Goal: Task Accomplishment & Management: Manage account settings

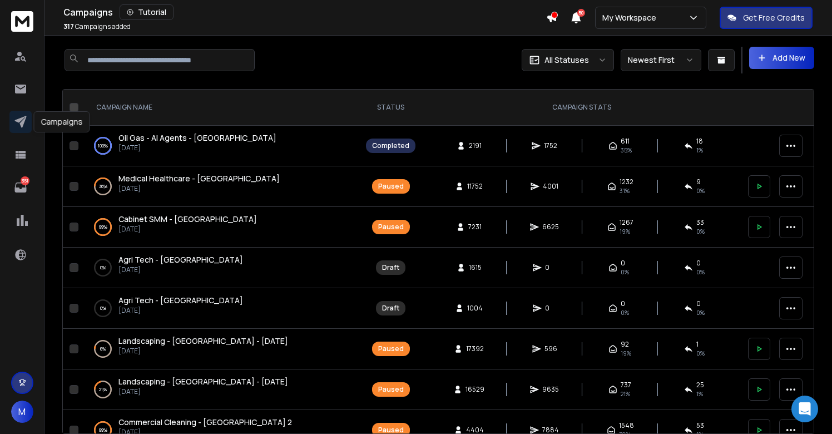
click at [365, 63] on div at bounding box center [250, 60] width 376 height 27
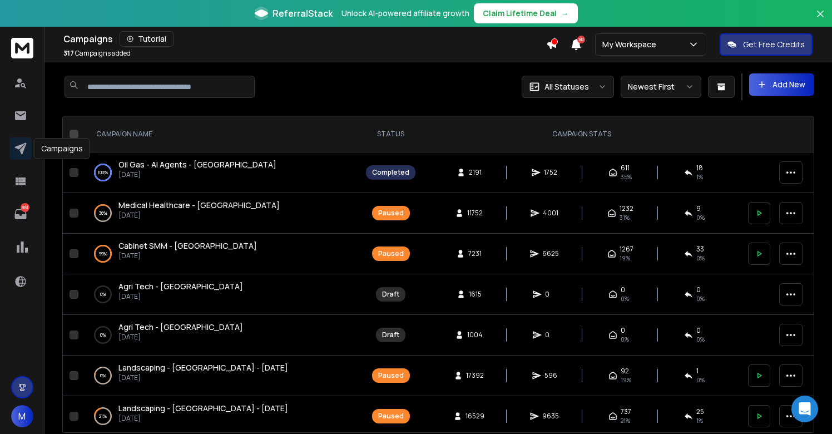
click at [19, 149] on icon at bounding box center [20, 149] width 12 height 12
click at [391, 82] on div at bounding box center [250, 86] width 376 height 27
click at [21, 114] on icon at bounding box center [20, 115] width 11 height 9
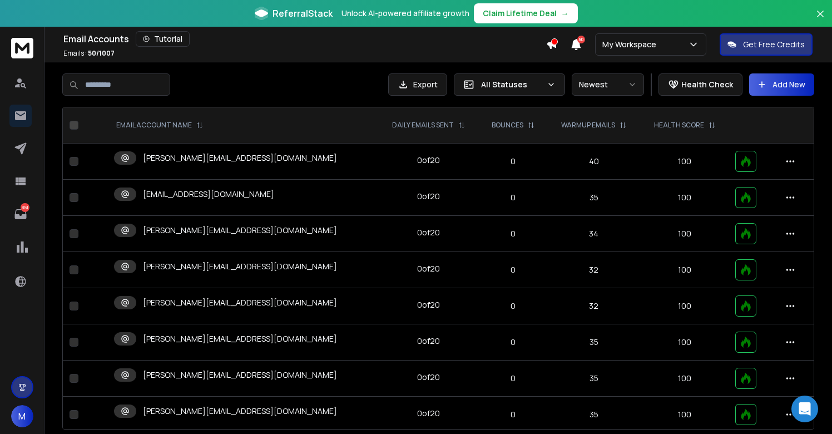
click at [527, 90] on div "All Statuses" at bounding box center [509, 84] width 111 height 22
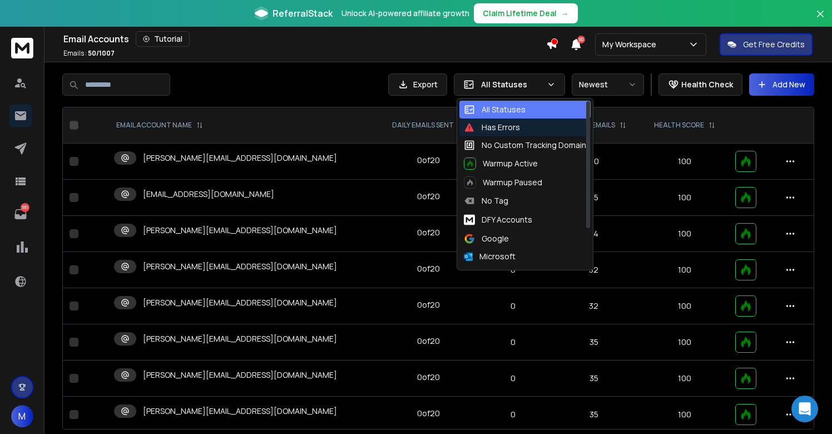
click at [513, 123] on div "Has Errors" at bounding box center [492, 127] width 56 height 11
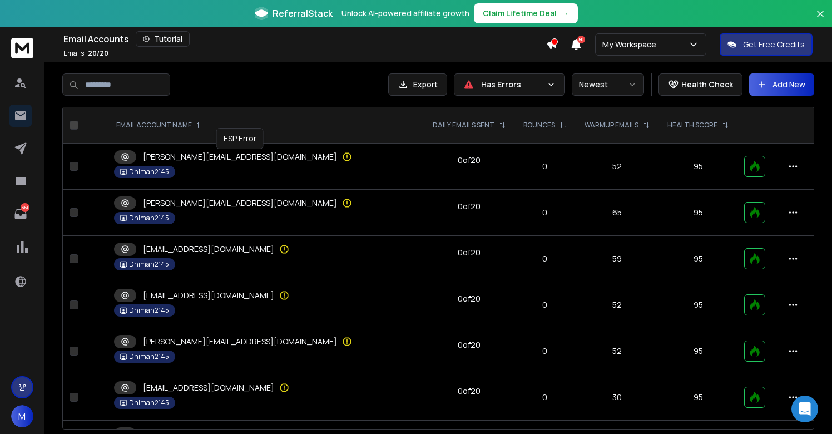
click at [342, 157] on icon at bounding box center [347, 156] width 11 height 11
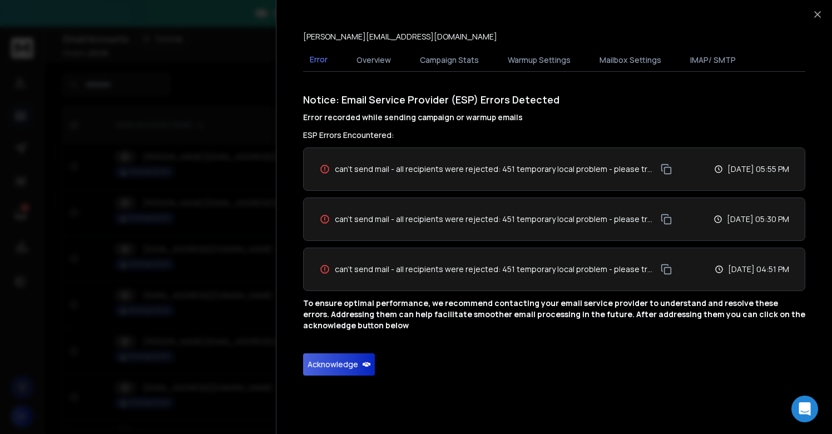
click at [334, 365] on button "Acknowledge" at bounding box center [339, 364] width 72 height 22
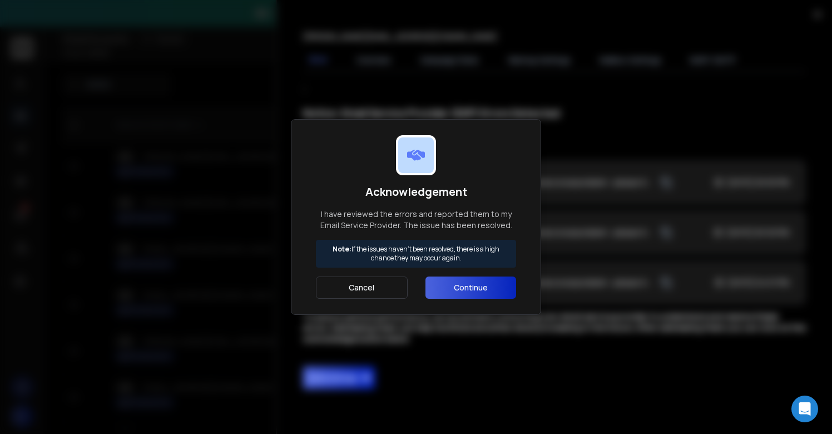
click at [444, 293] on button "Continue" at bounding box center [471, 287] width 91 height 22
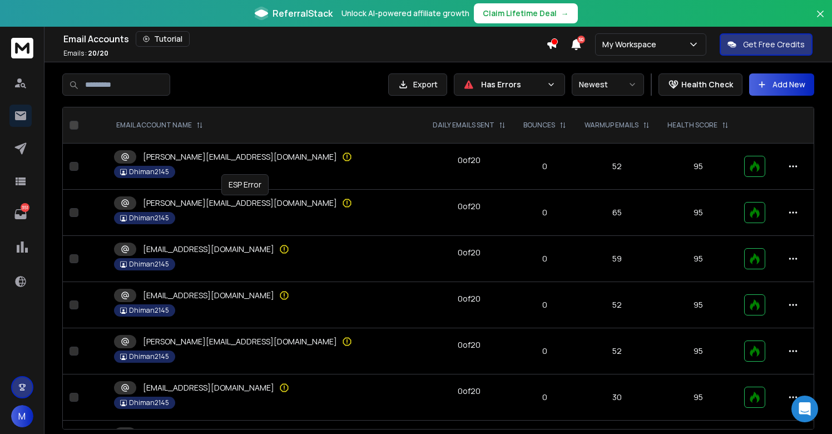
click at [342, 203] on icon at bounding box center [347, 202] width 11 height 11
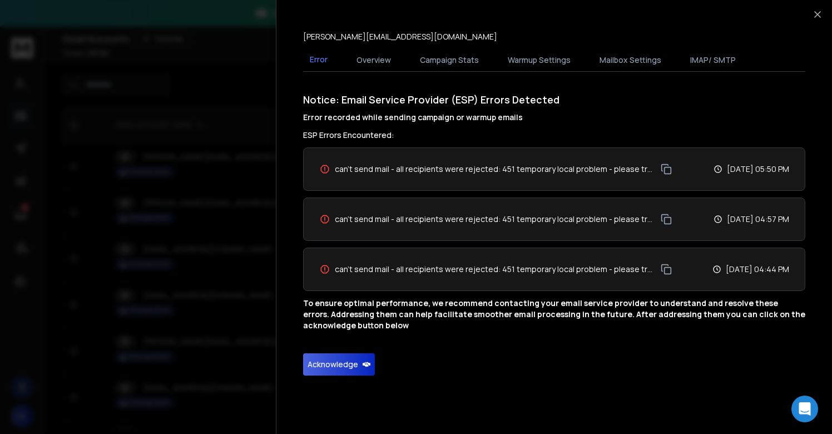
click at [327, 360] on button "Acknowledge" at bounding box center [339, 364] width 72 height 22
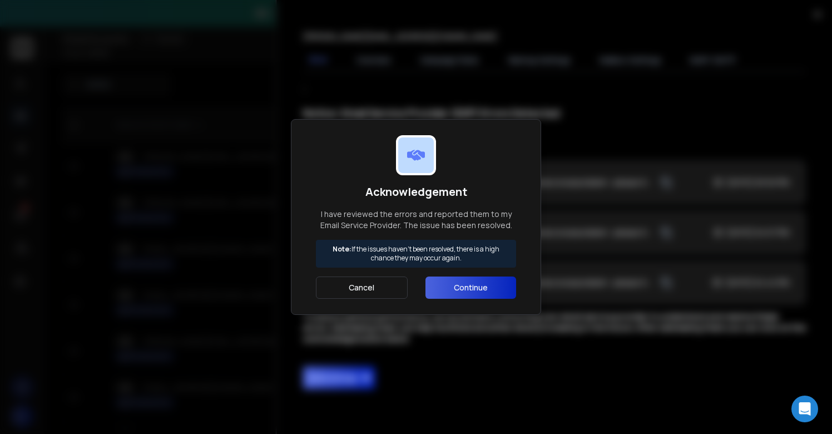
click at [446, 295] on button "Continue" at bounding box center [471, 287] width 91 height 22
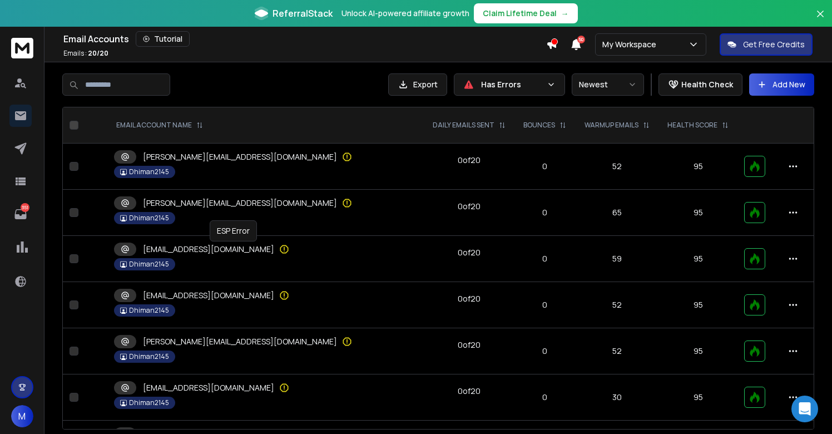
click at [279, 250] on icon at bounding box center [284, 249] width 11 height 11
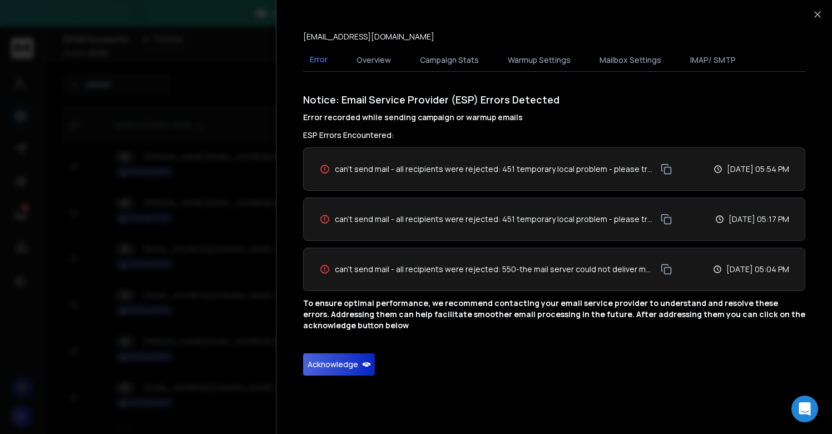
click at [336, 362] on button "Acknowledge" at bounding box center [339, 364] width 72 height 22
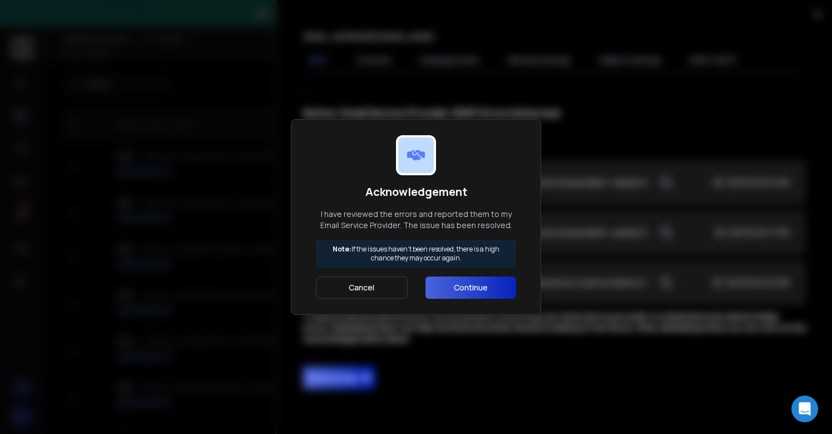
click at [459, 290] on button "Continue" at bounding box center [471, 287] width 91 height 22
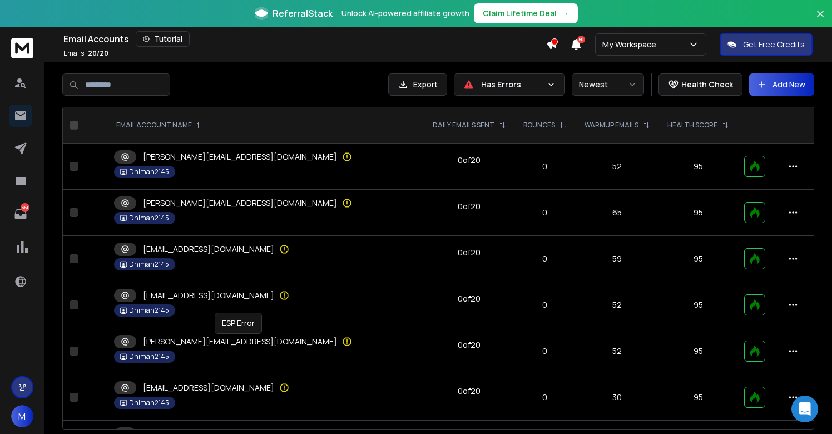
click at [342, 346] on icon at bounding box center [347, 341] width 11 height 11
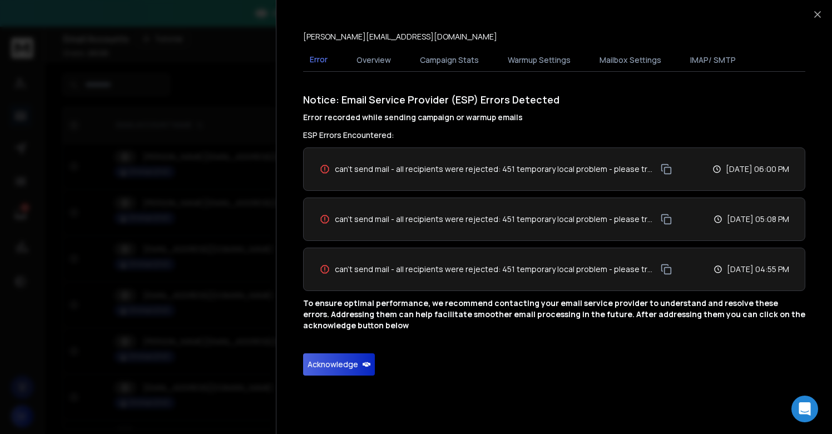
click at [332, 357] on button "Acknowledge" at bounding box center [339, 364] width 72 height 22
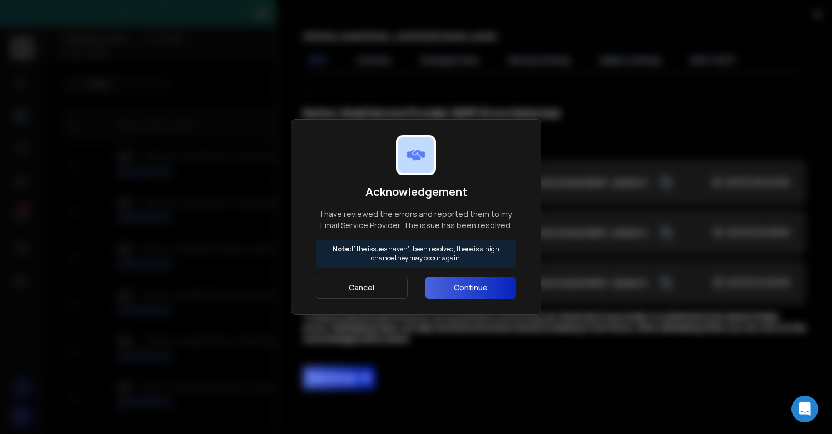
click at [473, 283] on button "Continue" at bounding box center [471, 287] width 91 height 22
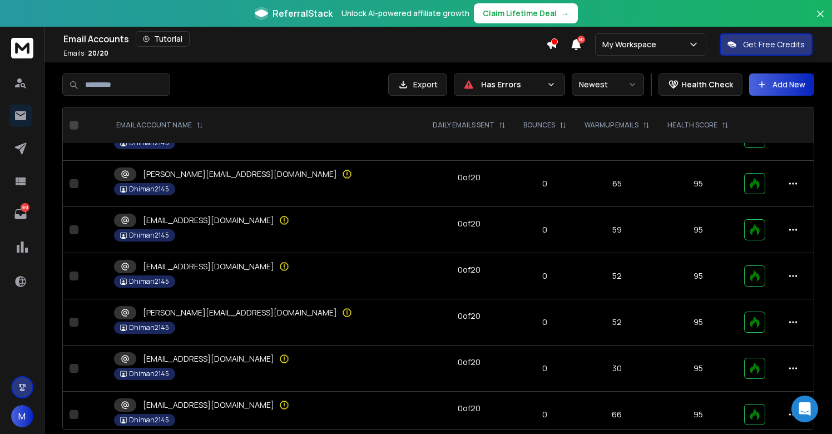
scroll to position [33, 0]
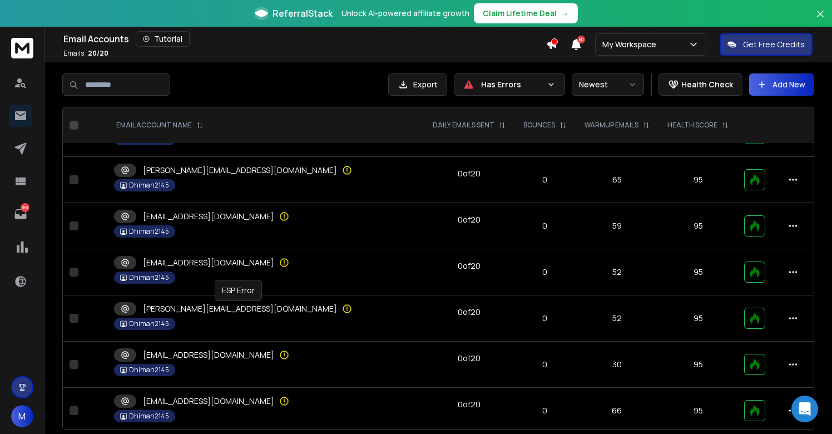
click at [343, 306] on icon at bounding box center [347, 309] width 8 height 8
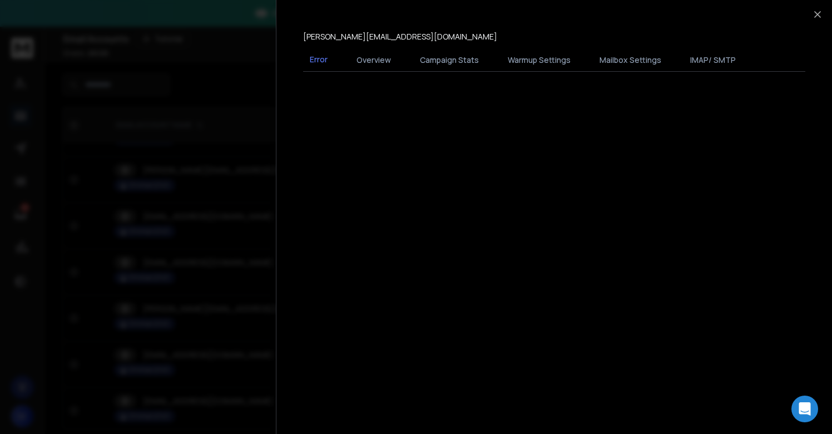
click at [236, 306] on div at bounding box center [416, 217] width 832 height 434
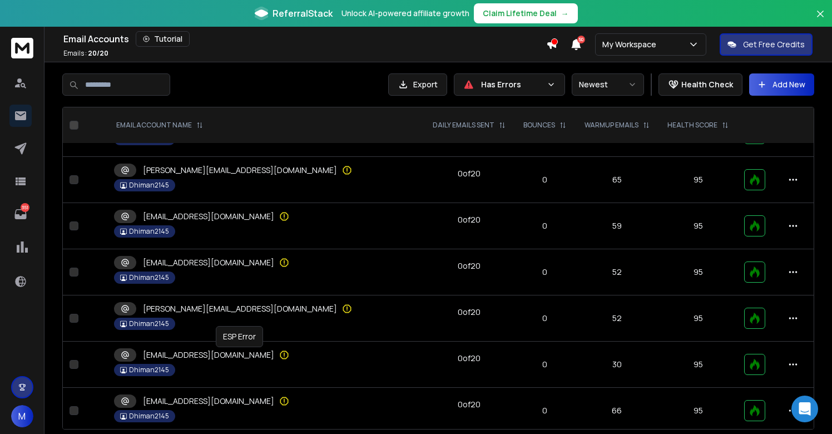
click at [280, 356] on icon at bounding box center [284, 355] width 8 height 8
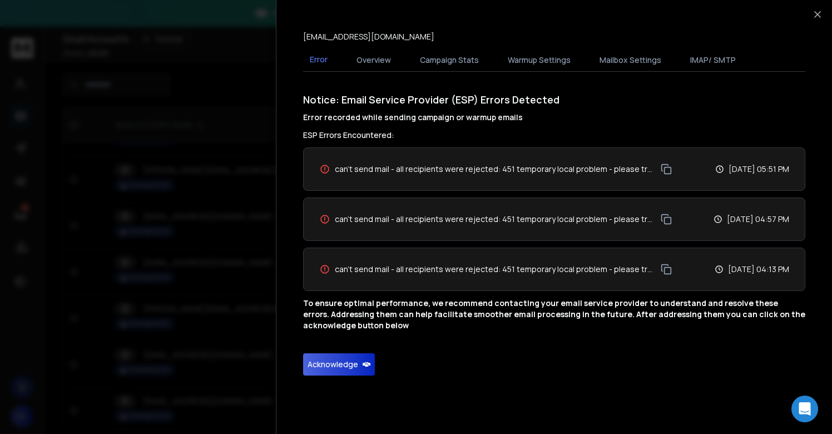
click at [355, 365] on button "Acknowledge" at bounding box center [339, 364] width 72 height 22
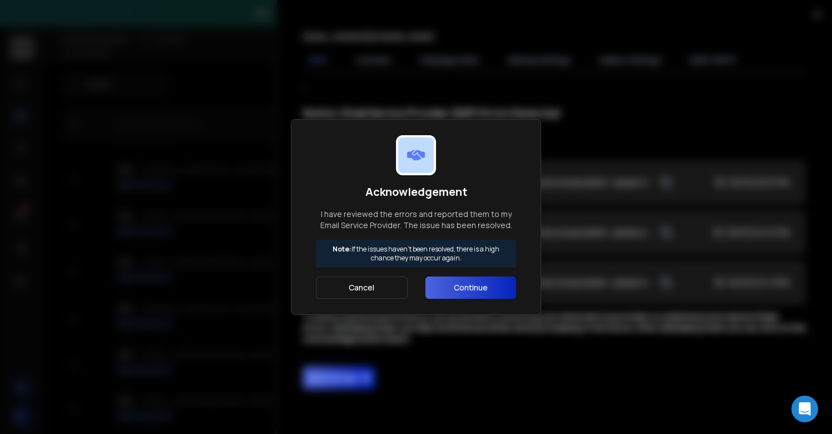
click at [470, 291] on button "Continue" at bounding box center [471, 287] width 91 height 22
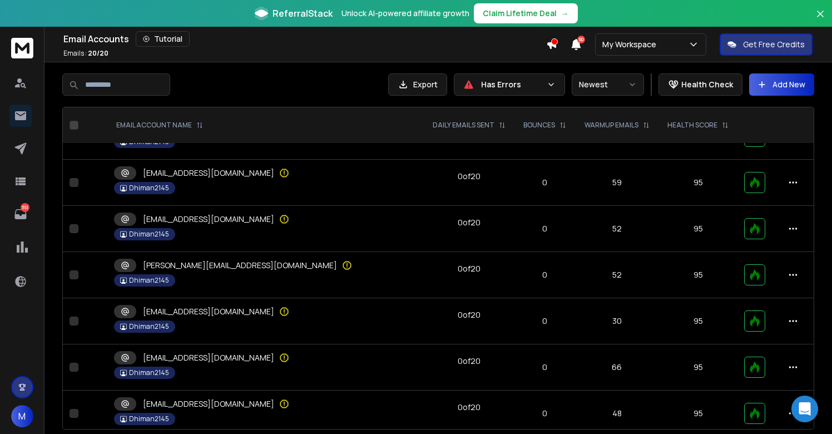
scroll to position [78, 0]
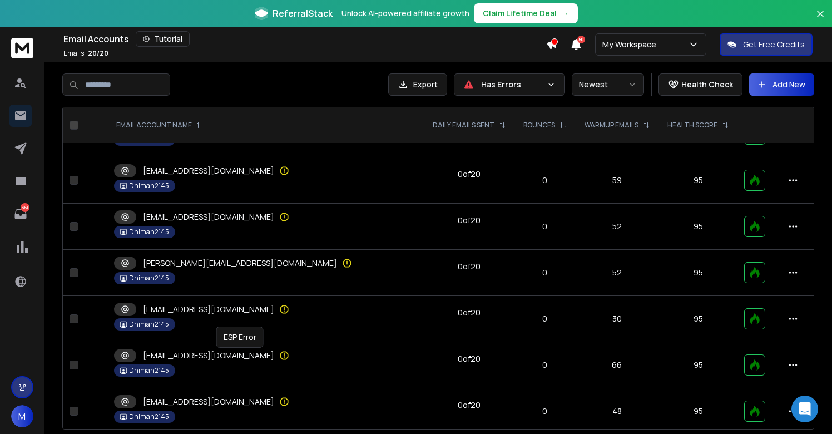
click at [279, 355] on icon at bounding box center [284, 355] width 11 height 11
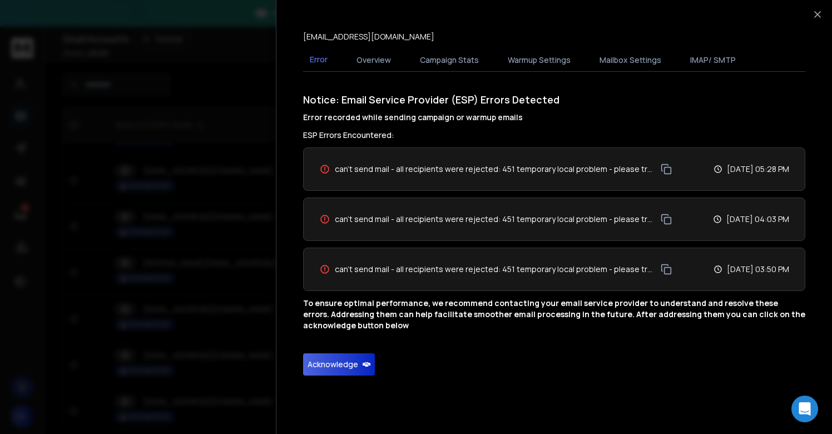
click at [333, 370] on button "Acknowledge" at bounding box center [339, 364] width 72 height 22
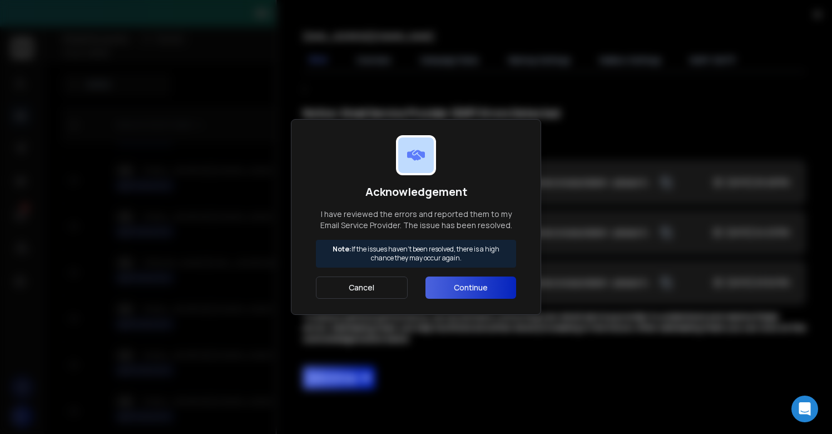
click at [476, 295] on button "Continue" at bounding box center [471, 287] width 91 height 22
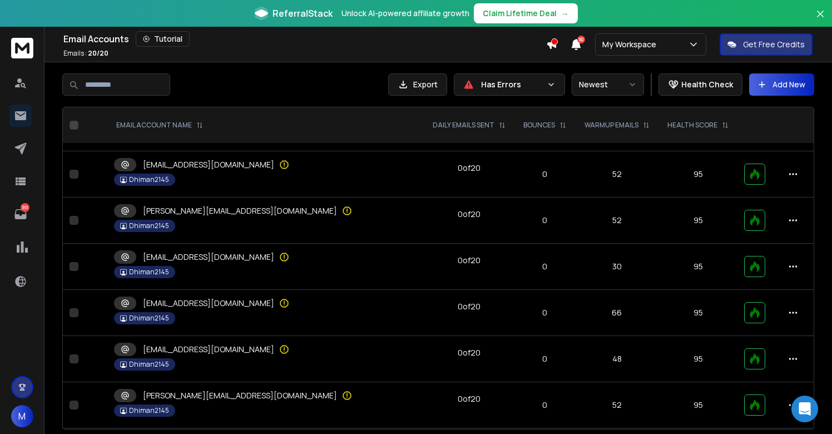
scroll to position [131, 0]
click at [279, 304] on icon at bounding box center [284, 302] width 11 height 11
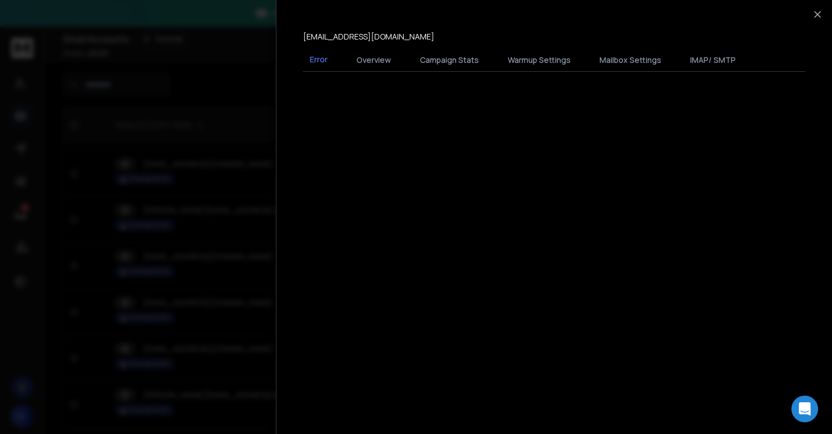
click at [238, 304] on div at bounding box center [416, 217] width 832 height 434
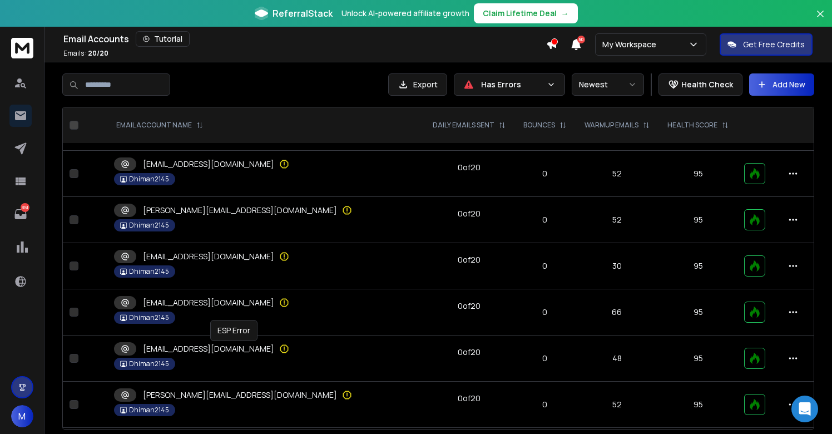
click at [280, 346] on icon at bounding box center [284, 349] width 8 height 8
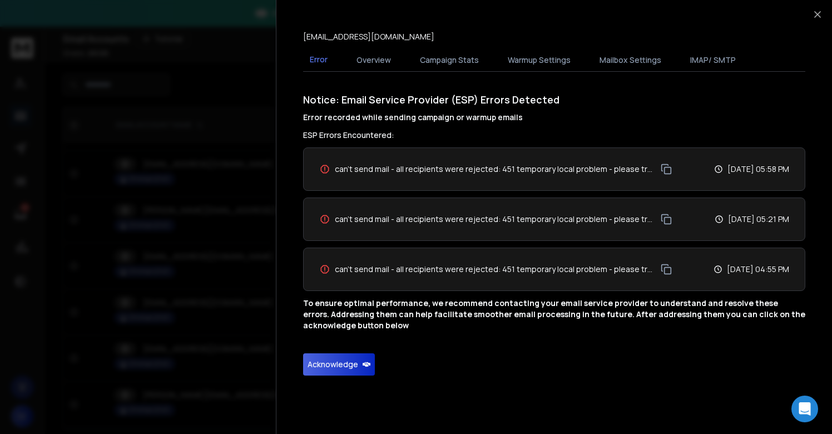
click at [343, 371] on button "Acknowledge" at bounding box center [339, 364] width 72 height 22
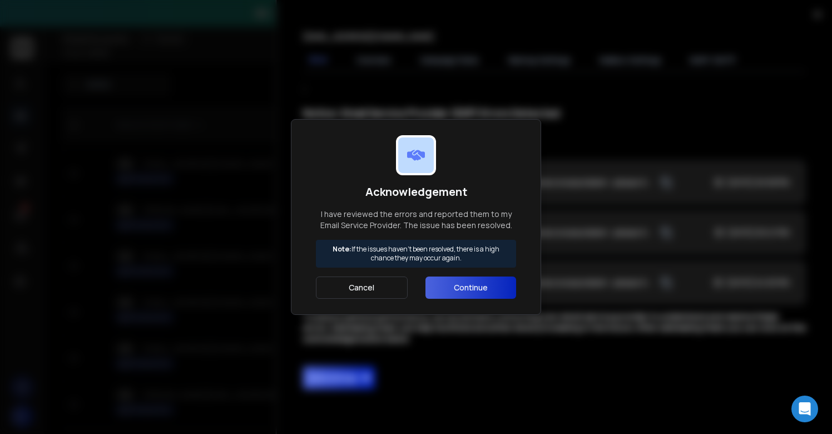
click at [473, 278] on button "Continue" at bounding box center [471, 287] width 91 height 22
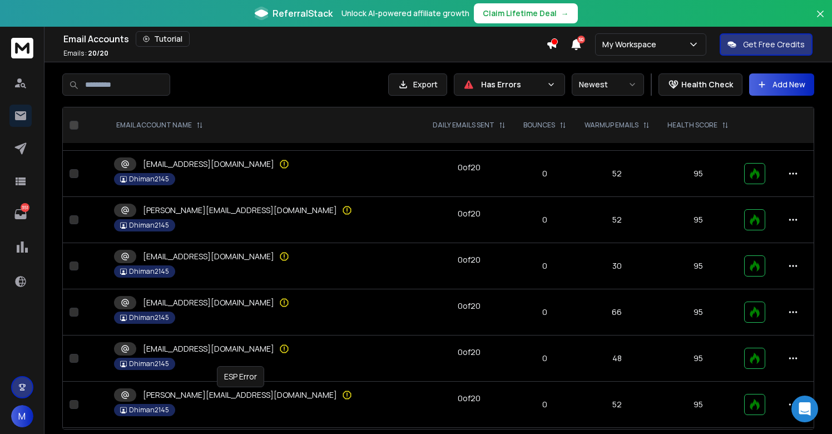
click at [342, 393] on icon at bounding box center [347, 394] width 11 height 11
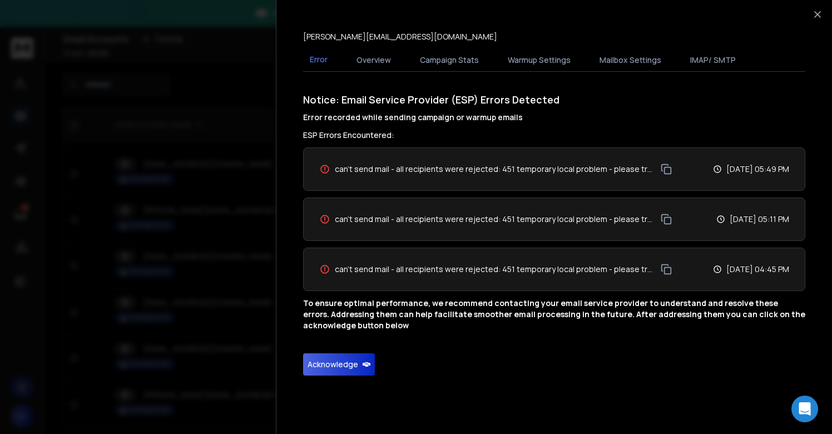
click at [336, 362] on button "Acknowledge" at bounding box center [339, 364] width 72 height 22
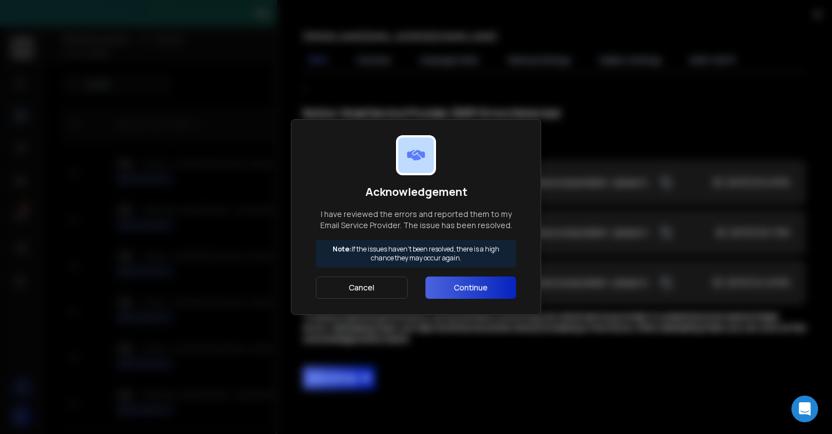
click at [468, 293] on button "Continue" at bounding box center [471, 287] width 91 height 22
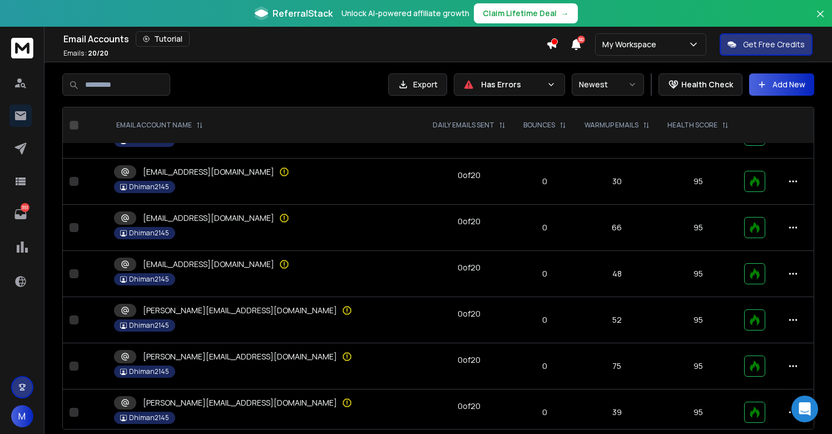
scroll to position [220, 0]
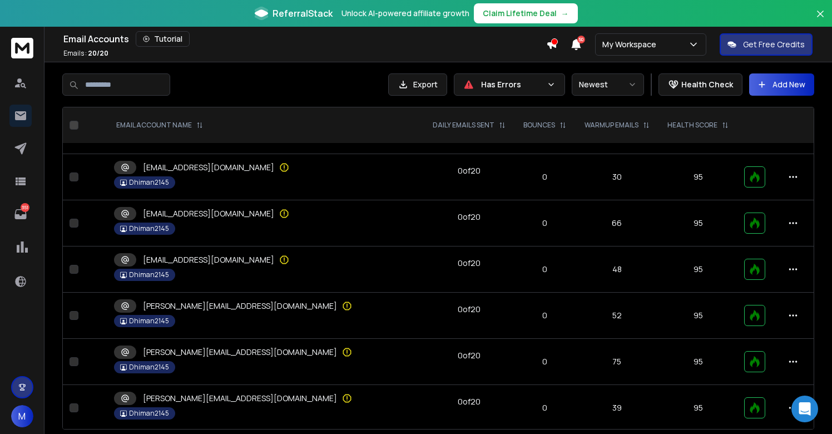
click at [248, 310] on div "martha@aism2ltd.online" at bounding box center [265, 305] width 303 height 13
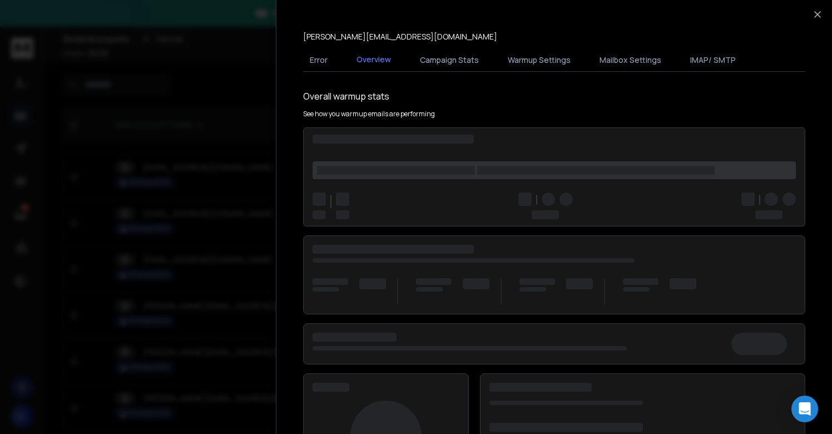
click at [248, 310] on div at bounding box center [416, 217] width 832 height 434
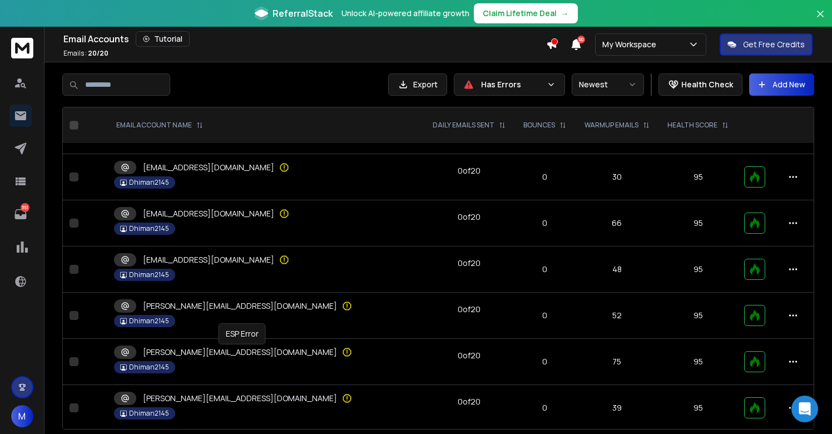
click at [342, 350] on icon at bounding box center [347, 352] width 11 height 11
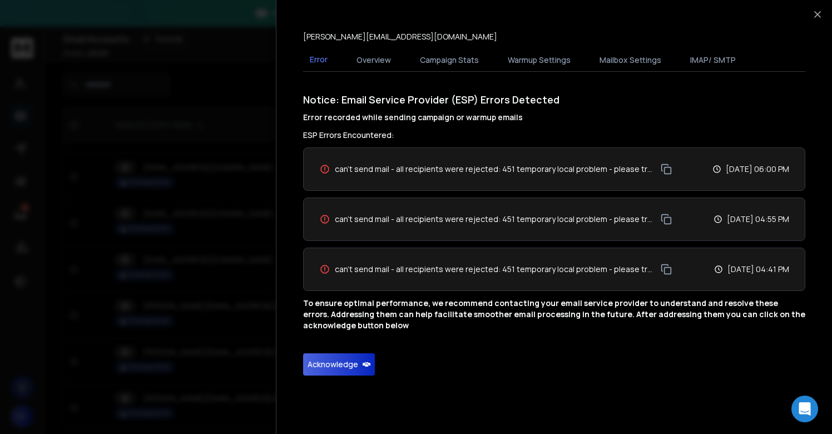
click at [340, 367] on button "Acknowledge" at bounding box center [339, 364] width 72 height 22
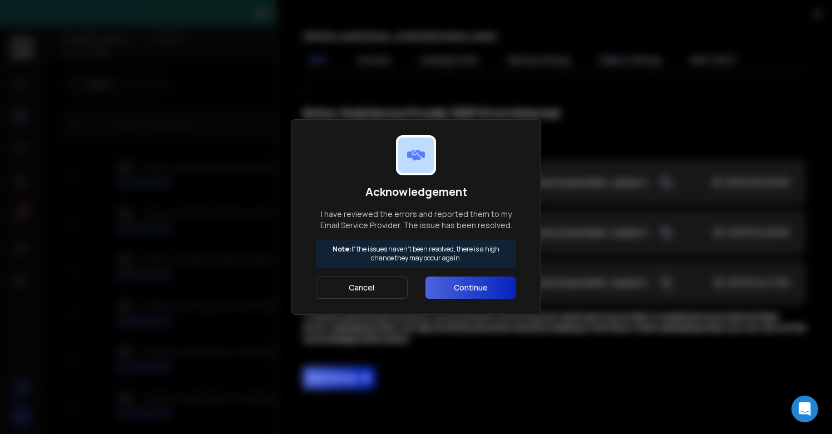
click at [456, 297] on button "Continue" at bounding box center [471, 287] width 91 height 22
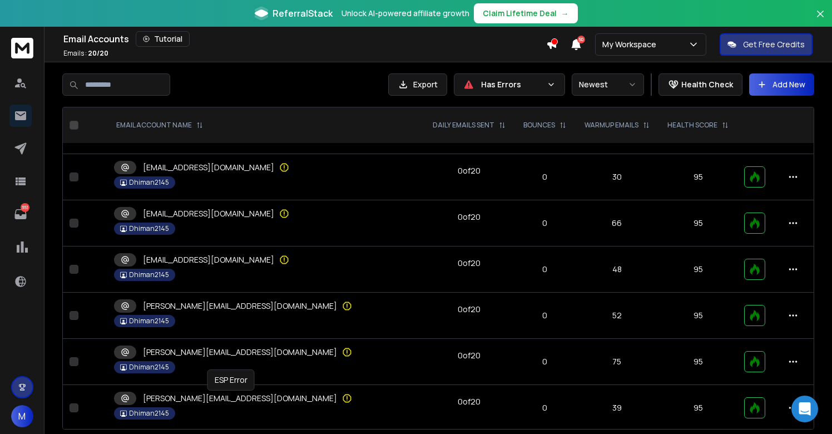
click at [342, 397] on icon at bounding box center [347, 398] width 11 height 11
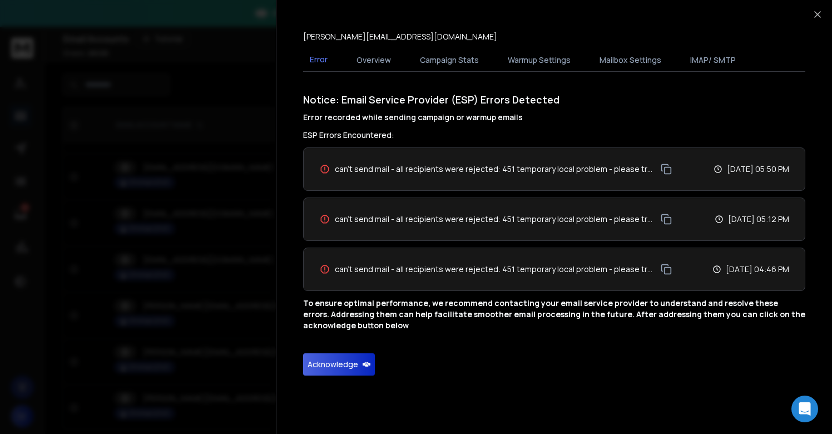
click at [324, 363] on button "Acknowledge" at bounding box center [339, 364] width 72 height 22
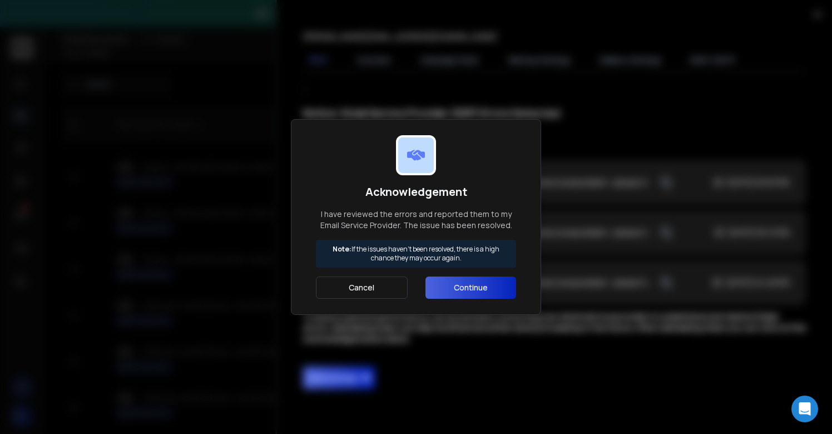
click at [464, 284] on button "Continue" at bounding box center [471, 287] width 91 height 22
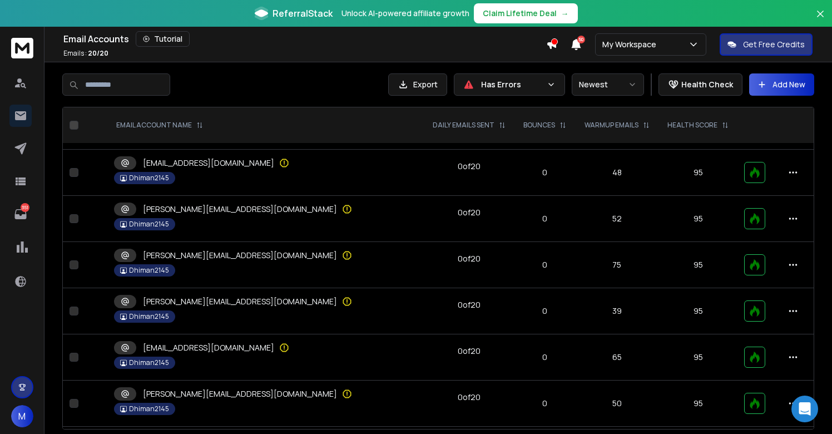
scroll to position [319, 0]
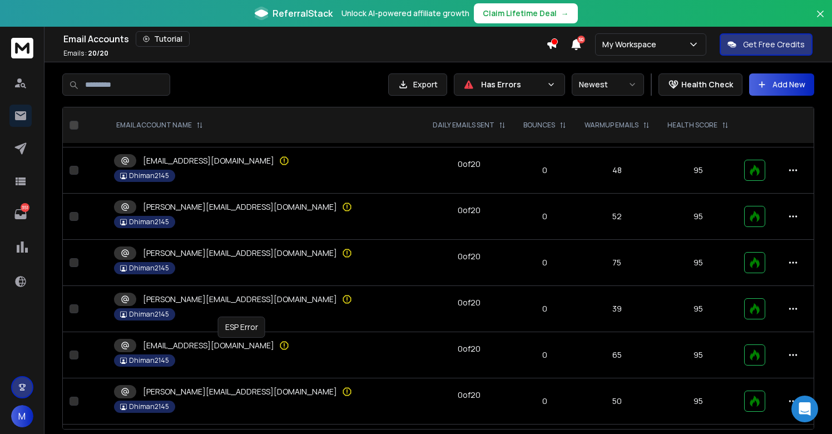
click at [279, 340] on icon at bounding box center [284, 345] width 11 height 11
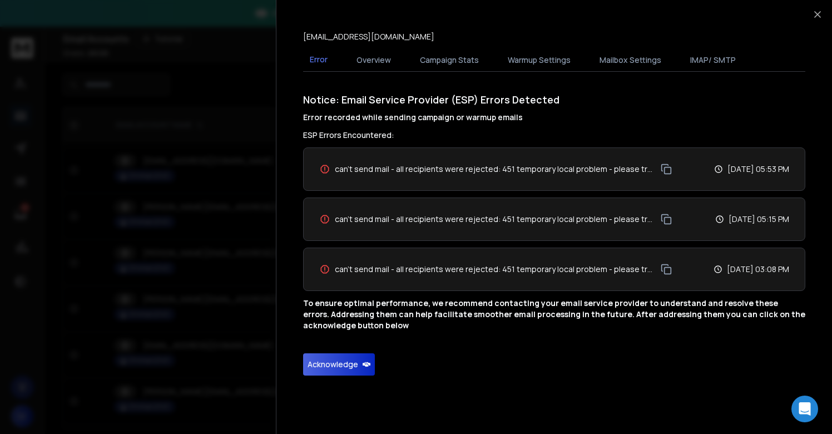
click at [341, 369] on button "Acknowledge" at bounding box center [339, 364] width 72 height 22
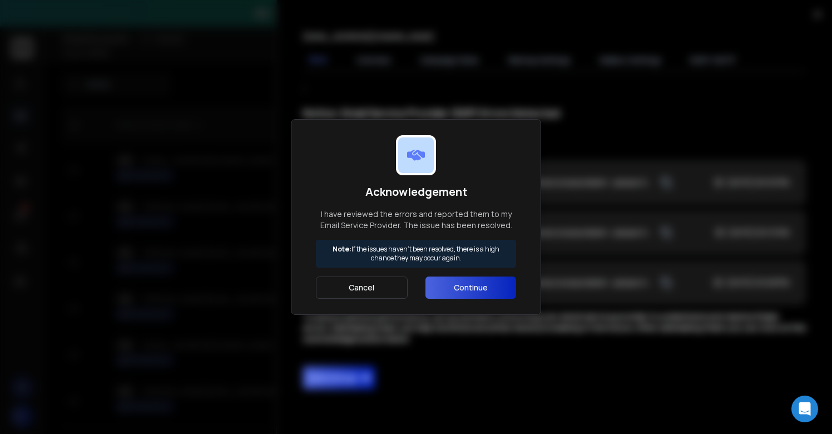
click at [442, 285] on button "Continue" at bounding box center [471, 287] width 91 height 22
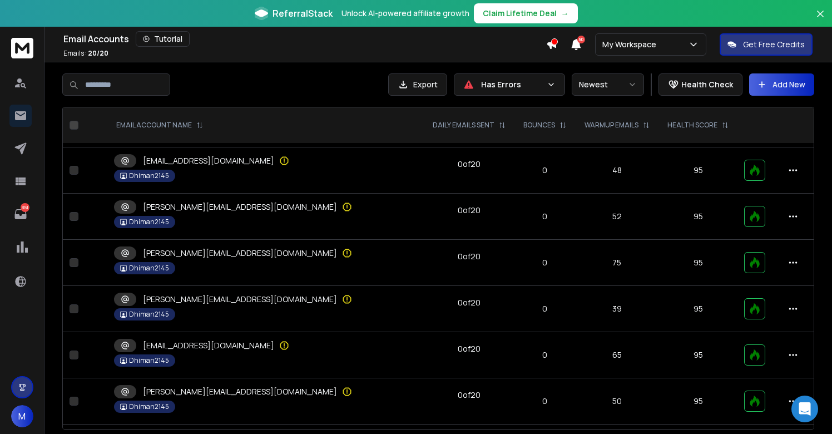
click at [217, 343] on p "zara@aism2ltd.solutions" at bounding box center [208, 345] width 131 height 11
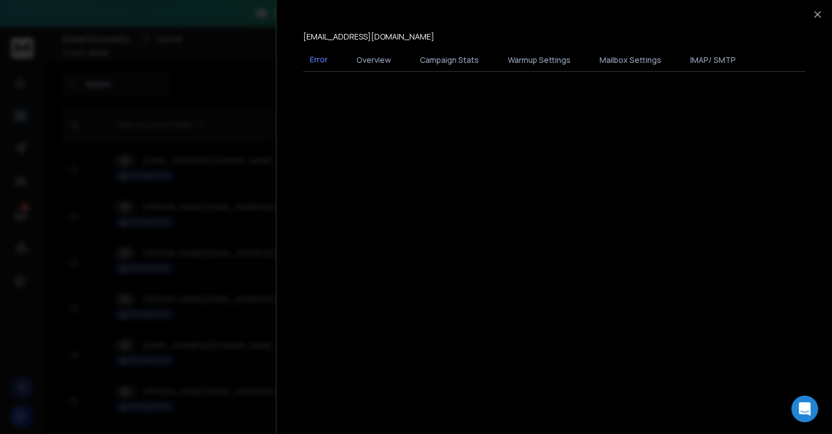
click at [217, 343] on div at bounding box center [416, 217] width 832 height 434
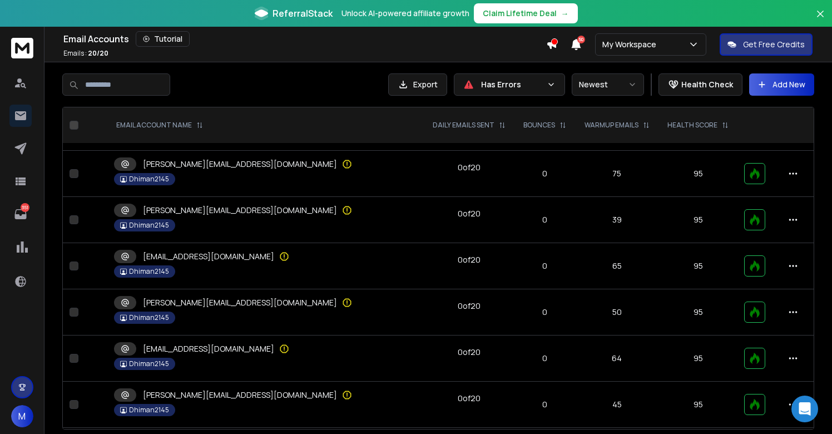
scroll to position [409, 0]
click at [218, 305] on p "susan@aism2ltd.solutions" at bounding box center [240, 301] width 194 height 11
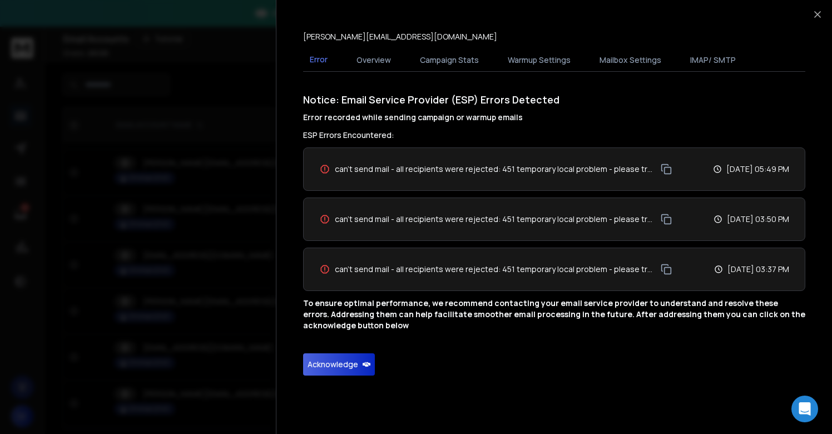
click at [332, 366] on button "Acknowledge" at bounding box center [339, 364] width 72 height 22
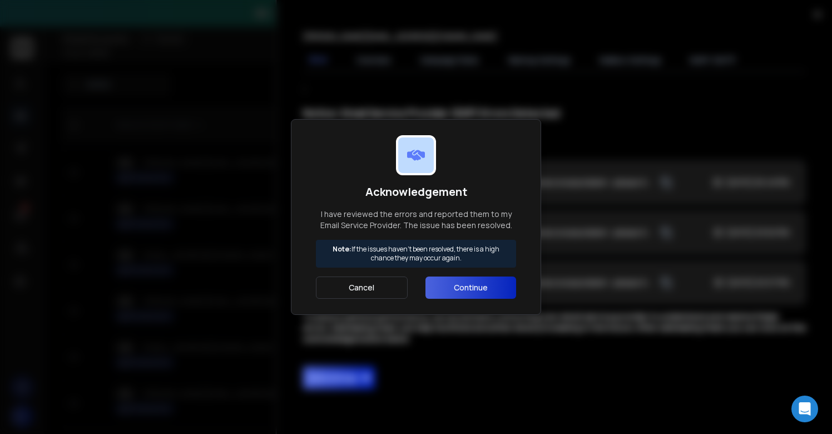
click at [462, 288] on button "Continue" at bounding box center [471, 287] width 91 height 22
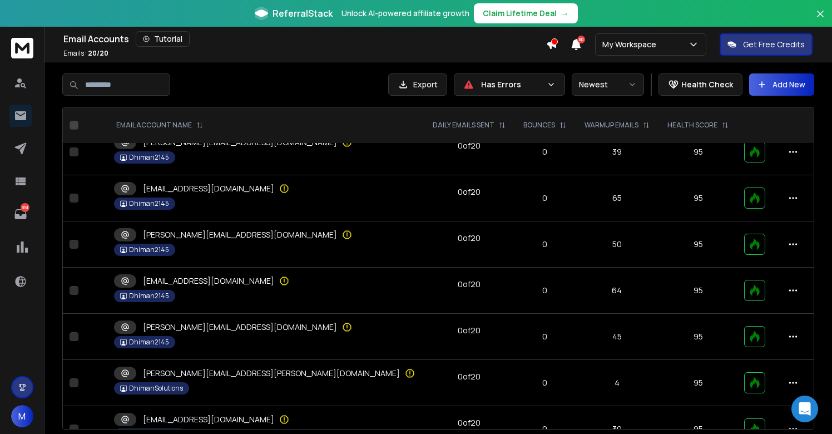
scroll to position [92, 0]
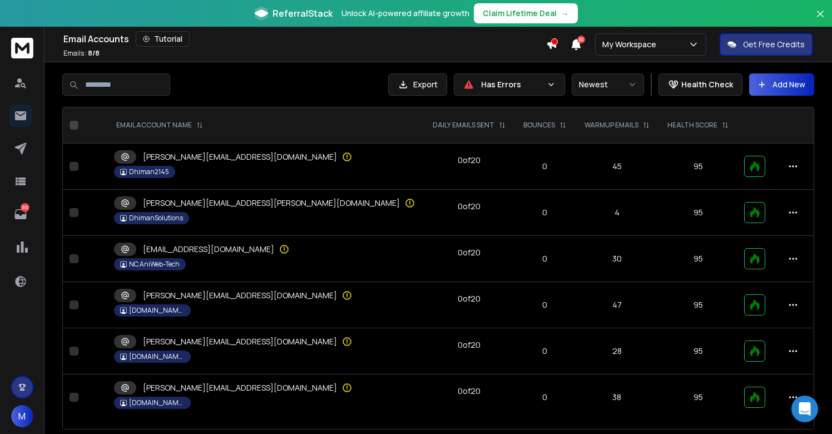
click at [250, 298] on div "[PERSON_NAME][EMAIL_ADDRESS][DOMAIN_NAME]" at bounding box center [265, 295] width 303 height 13
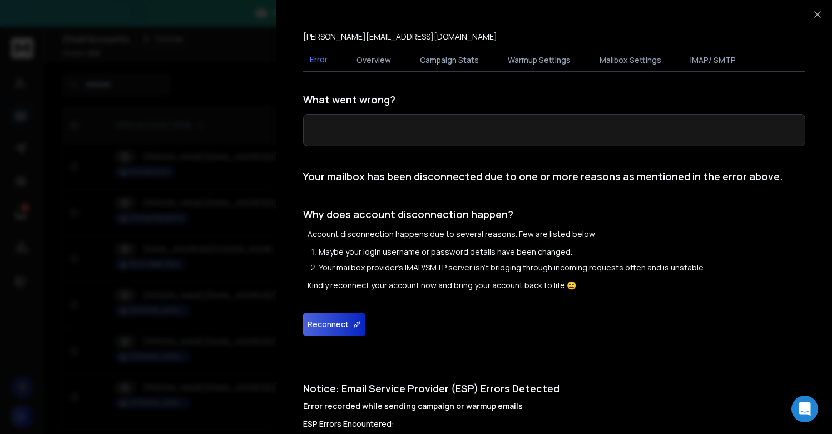
click at [337, 327] on button "Reconnect" at bounding box center [334, 324] width 62 height 22
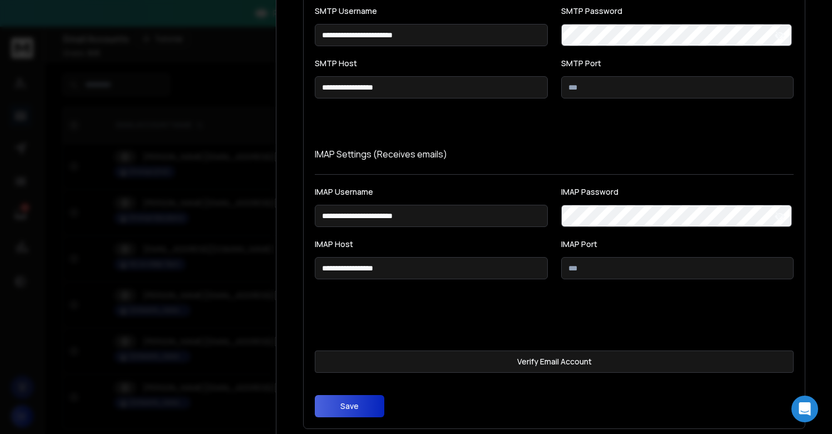
scroll to position [204, 0]
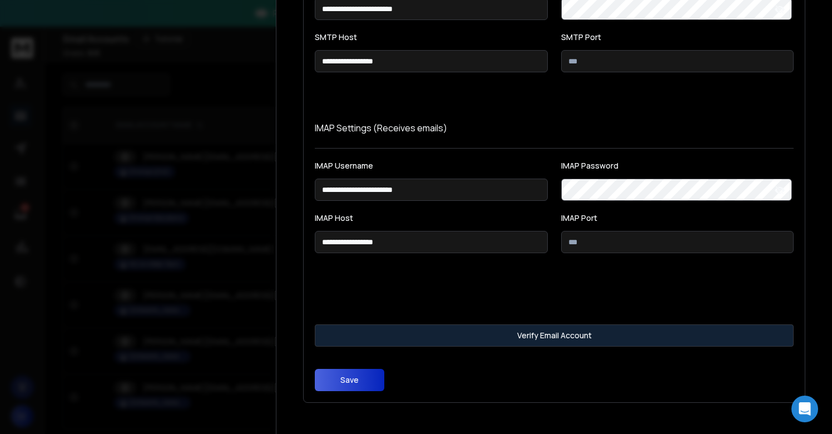
click at [490, 331] on button "Verify Email Account" at bounding box center [554, 335] width 479 height 22
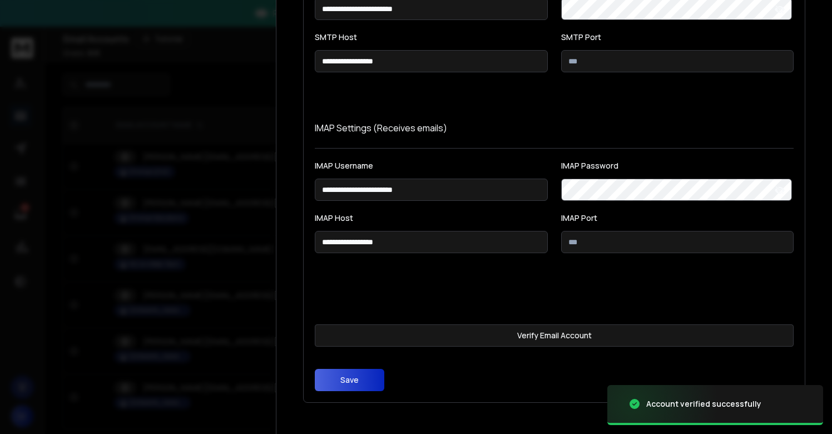
click at [347, 377] on button "Save" at bounding box center [350, 380] width 70 height 22
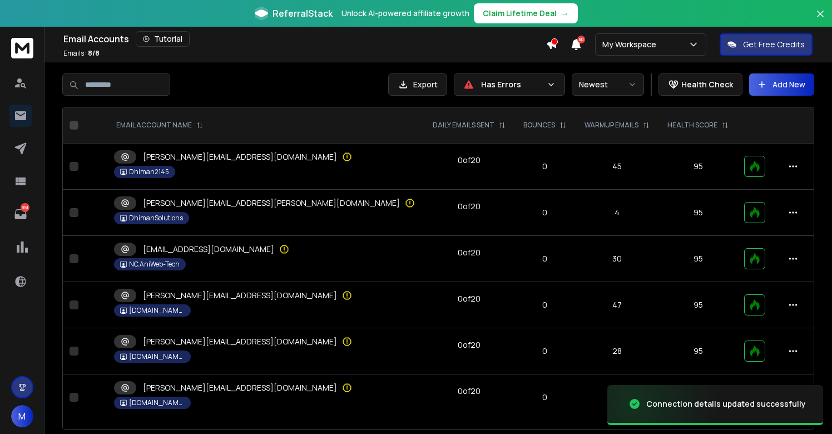
click at [248, 297] on p "[PERSON_NAME][EMAIL_ADDRESS][DOMAIN_NAME]" at bounding box center [240, 295] width 194 height 11
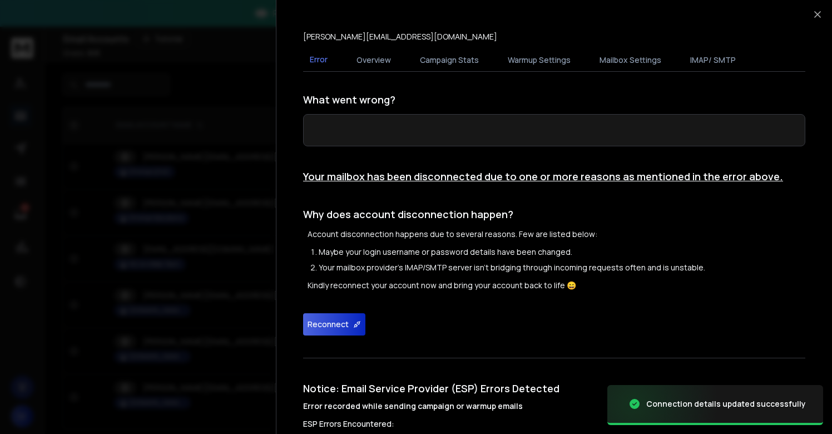
click at [343, 323] on button "Reconnect" at bounding box center [334, 324] width 62 height 22
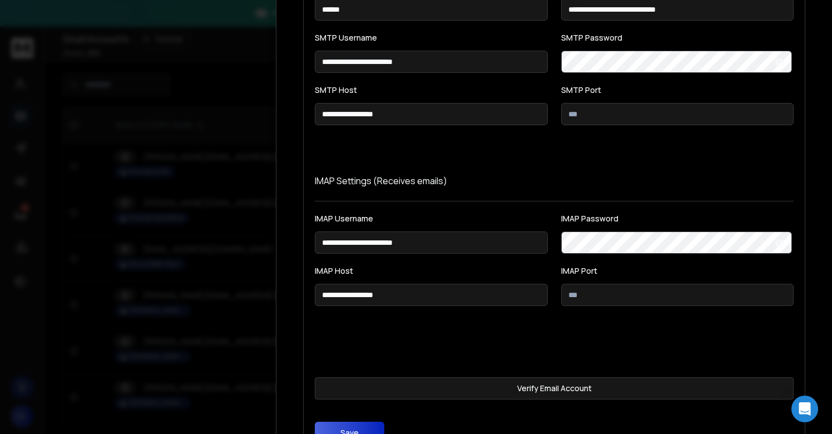
scroll to position [204, 0]
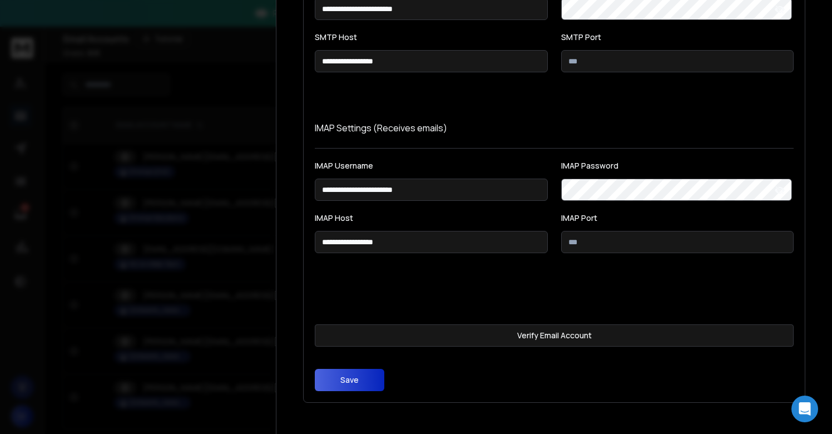
click at [474, 328] on button "Verify Email Account" at bounding box center [554, 335] width 479 height 22
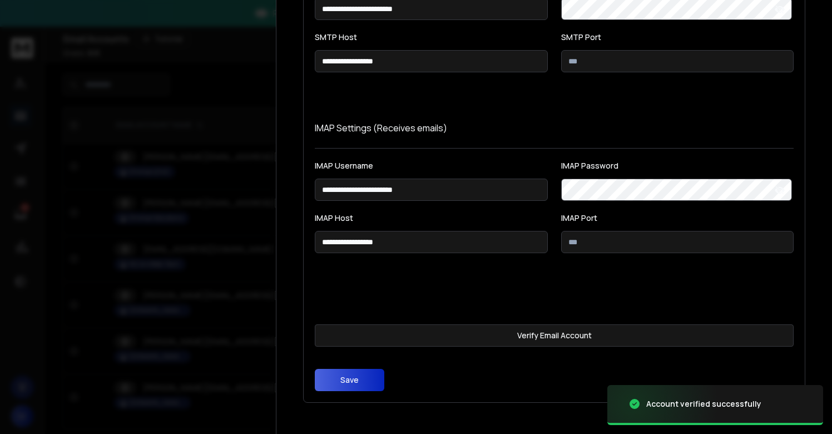
click at [345, 386] on button "Save" at bounding box center [350, 380] width 70 height 22
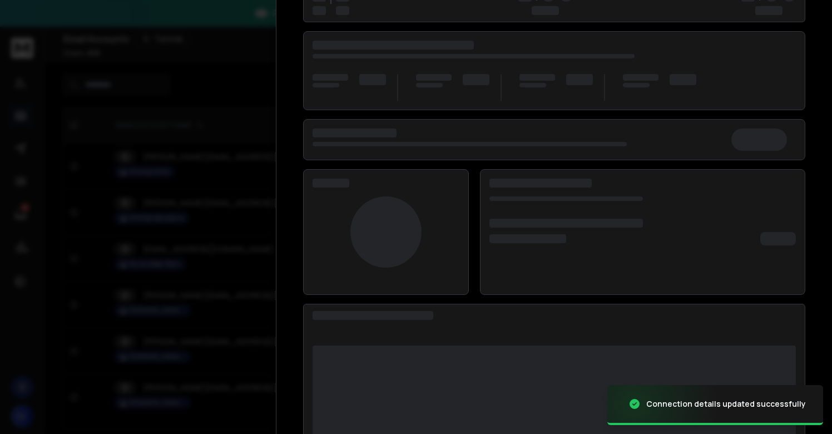
scroll to position [144, 0]
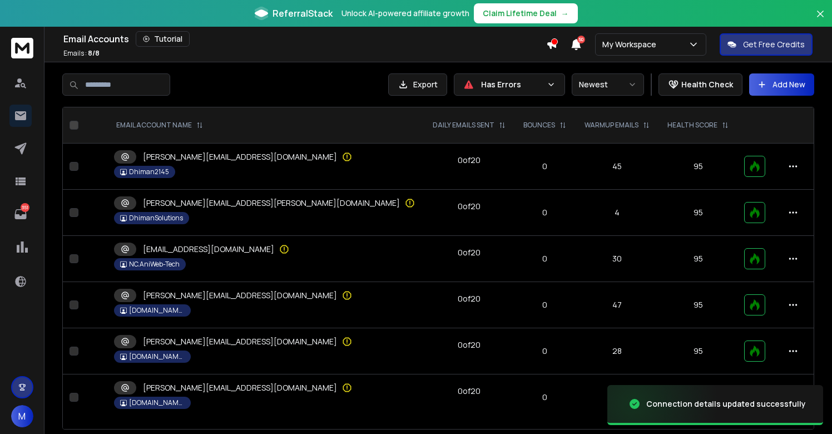
click at [219, 344] on p "[PERSON_NAME][EMAIL_ADDRESS][DOMAIN_NAME]" at bounding box center [240, 341] width 194 height 11
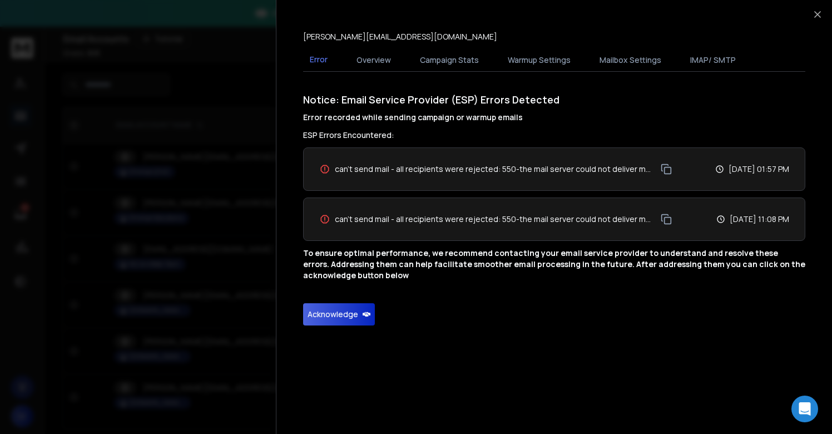
click at [334, 311] on button "Acknowledge" at bounding box center [339, 314] width 72 height 22
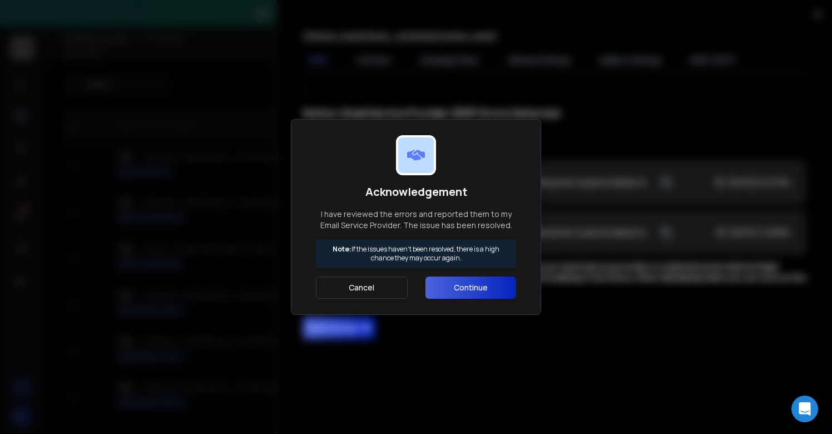
click at [470, 285] on button "Continue" at bounding box center [471, 287] width 91 height 22
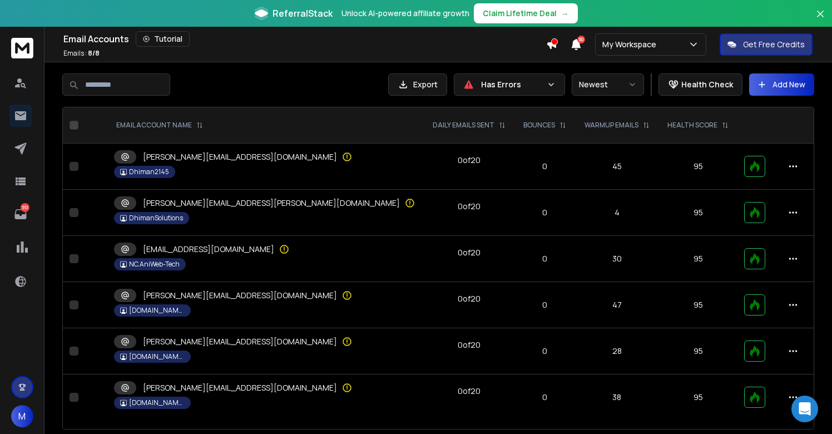
click at [245, 382] on div "[PERSON_NAME][EMAIL_ADDRESS][DOMAIN_NAME]" at bounding box center [265, 387] width 303 height 13
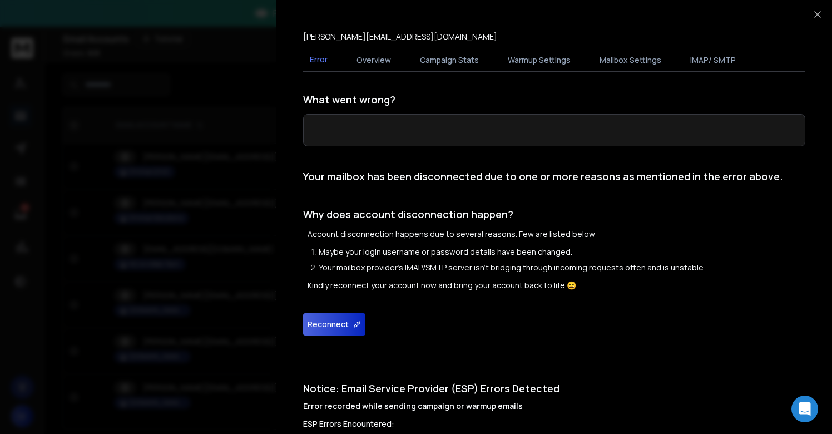
click at [320, 324] on button "Reconnect" at bounding box center [334, 324] width 62 height 22
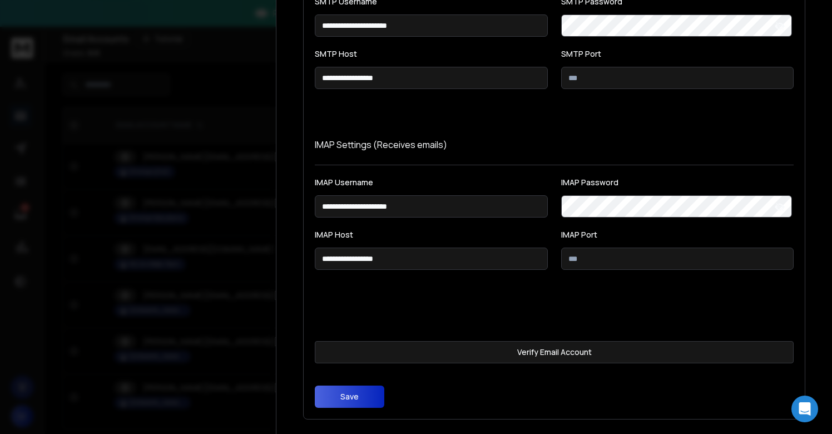
scroll to position [204, 0]
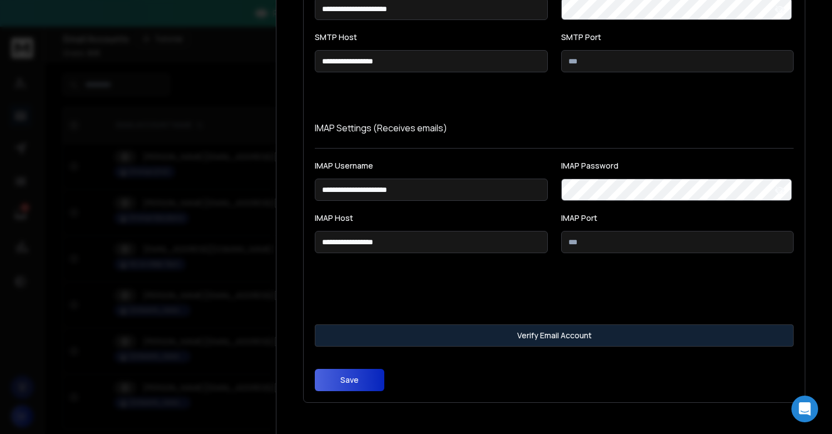
click at [454, 329] on button "Verify Email Account" at bounding box center [554, 335] width 479 height 22
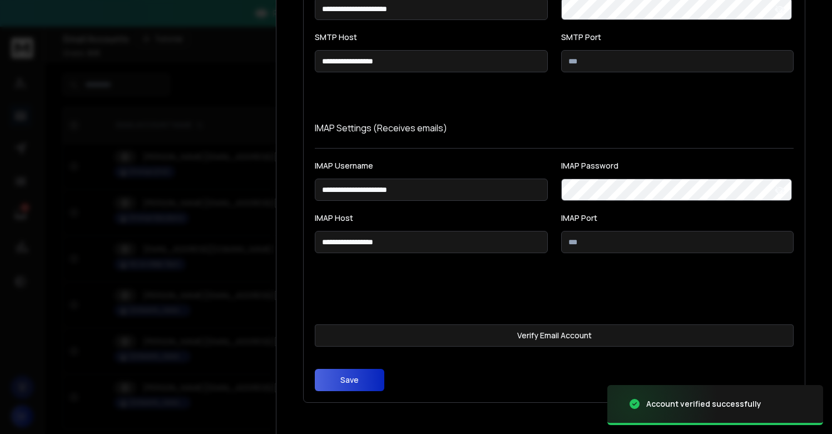
click at [364, 381] on button "Save" at bounding box center [350, 380] width 70 height 22
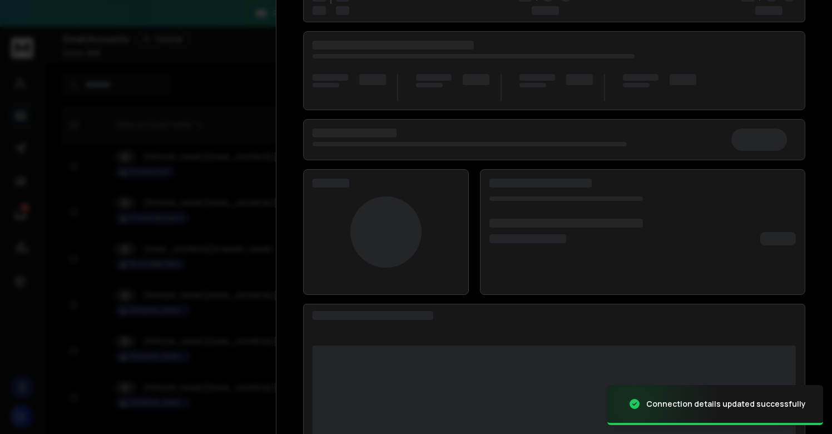
scroll to position [144, 0]
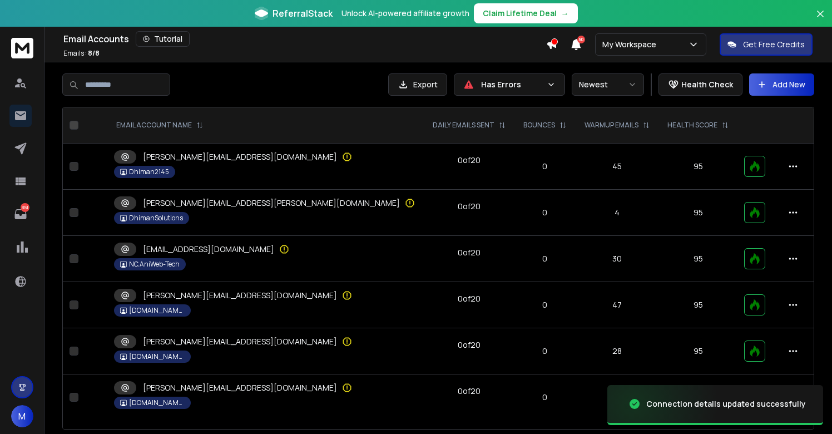
click at [240, 382] on div "[PERSON_NAME][EMAIL_ADDRESS][DOMAIN_NAME]" at bounding box center [265, 387] width 303 height 13
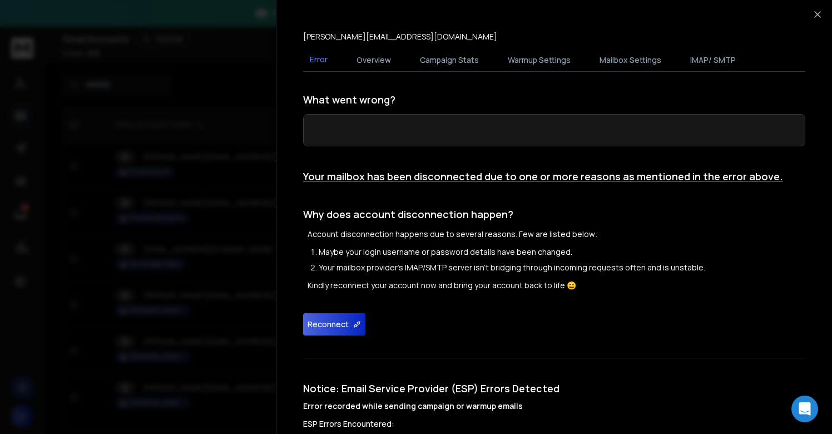
click at [342, 334] on button "Reconnect" at bounding box center [334, 324] width 62 height 22
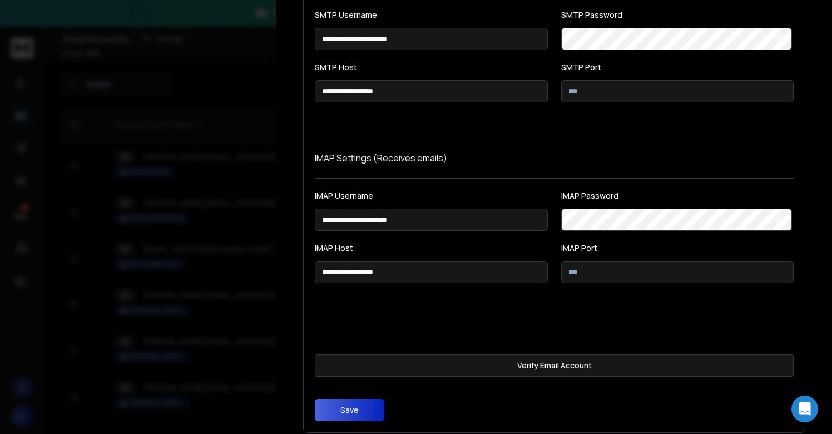
scroll to position [204, 0]
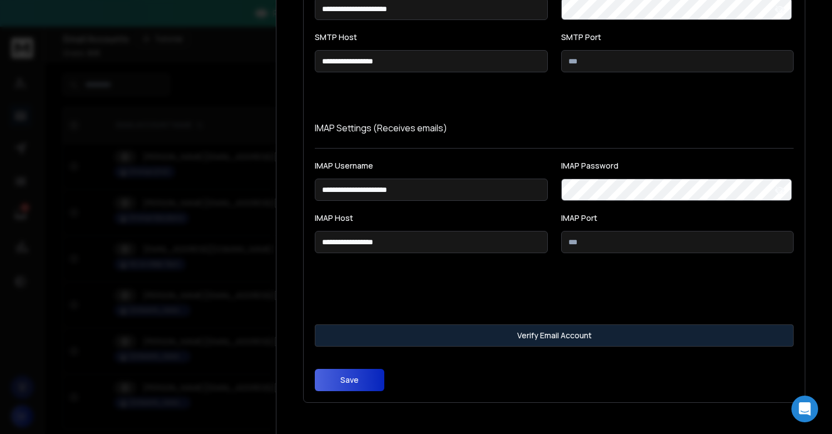
click at [506, 338] on button "Verify Email Account" at bounding box center [554, 335] width 479 height 22
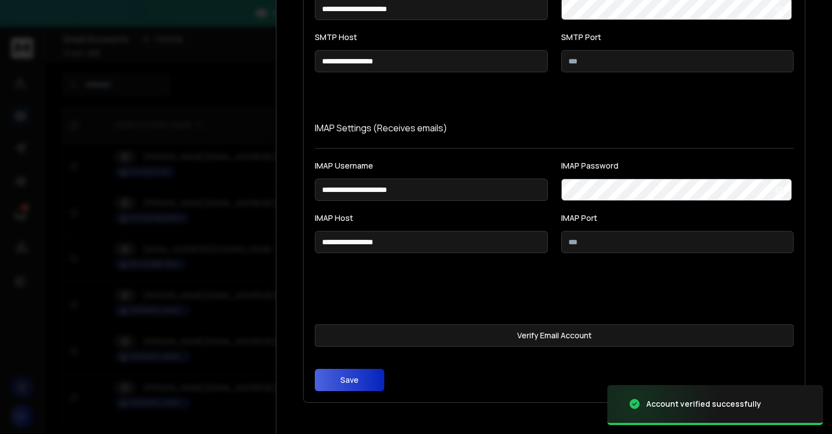
click at [348, 374] on button "Save" at bounding box center [350, 380] width 70 height 22
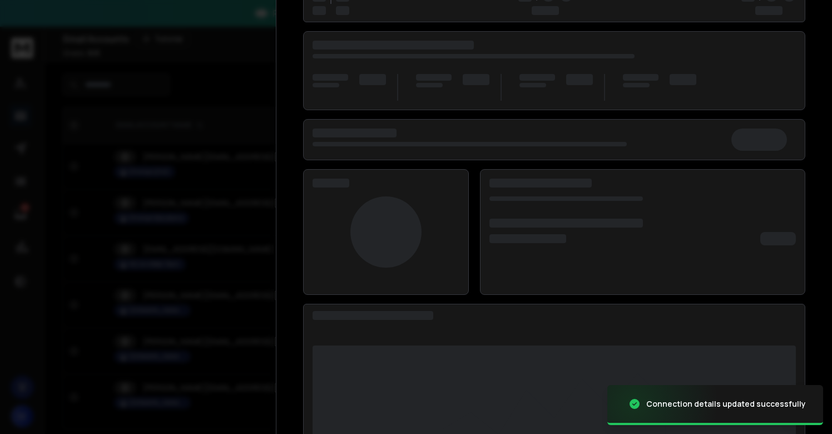
scroll to position [144, 0]
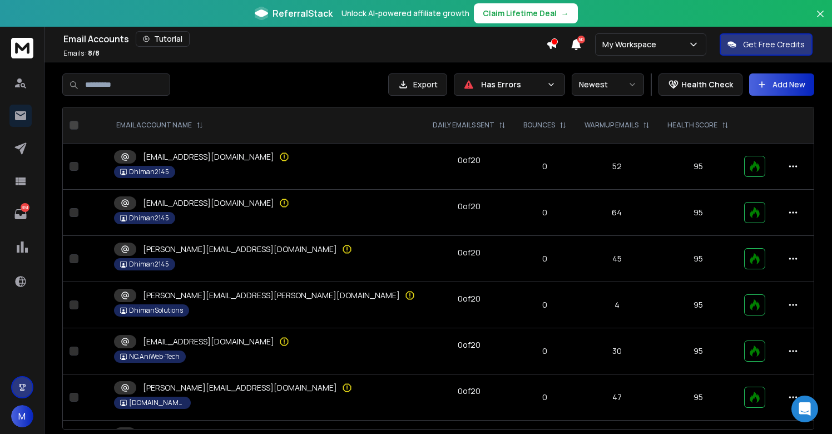
click at [222, 154] on p "[EMAIL_ADDRESS][DOMAIN_NAME]" at bounding box center [208, 156] width 131 height 11
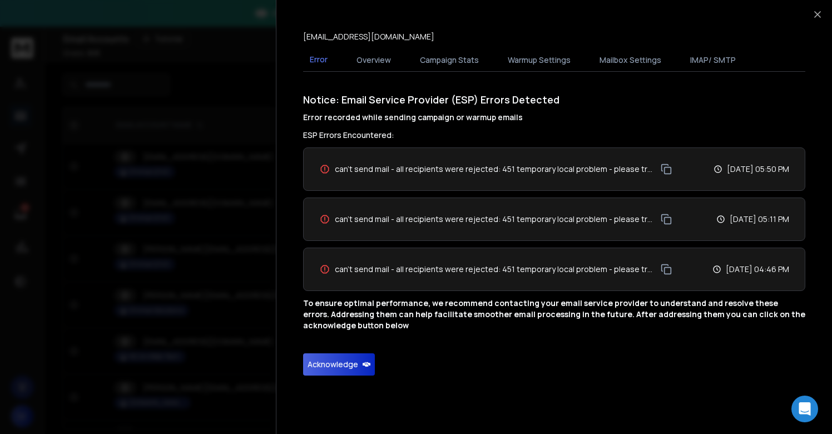
click at [329, 368] on button "Acknowledge" at bounding box center [339, 364] width 72 height 22
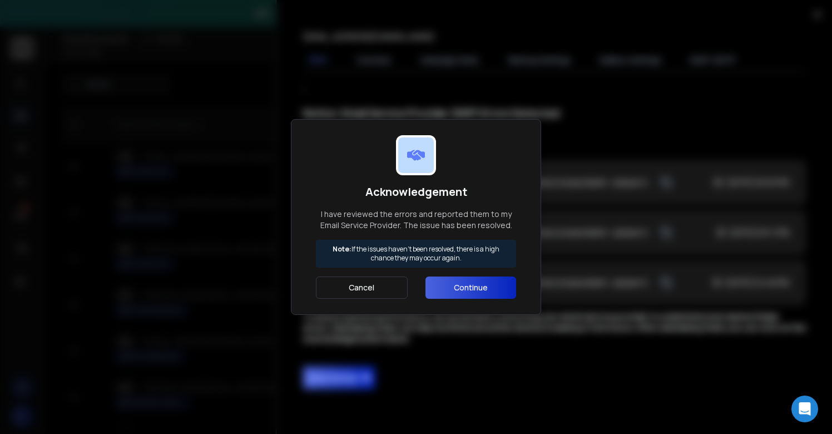
click at [462, 290] on button "Continue" at bounding box center [471, 287] width 91 height 22
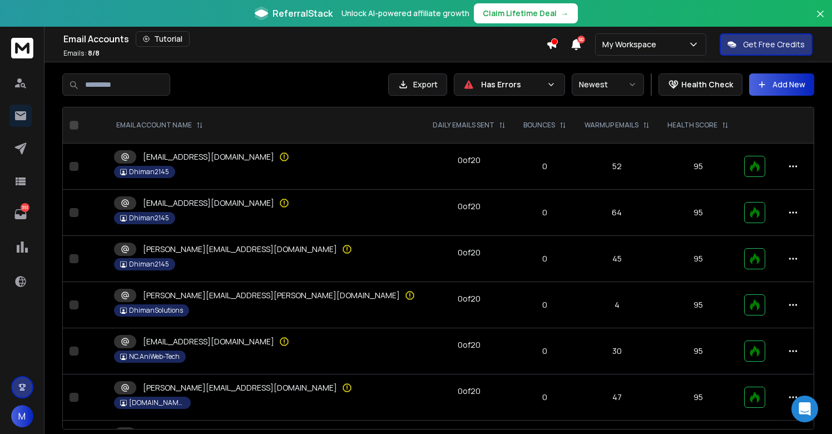
click at [216, 209] on div "[EMAIL_ADDRESS][DOMAIN_NAME]" at bounding box center [194, 202] width 160 height 13
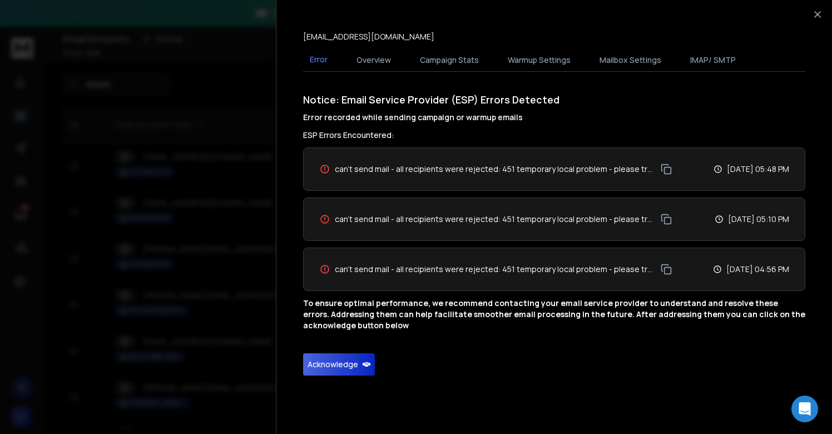
click at [340, 361] on button "Acknowledge" at bounding box center [339, 364] width 72 height 22
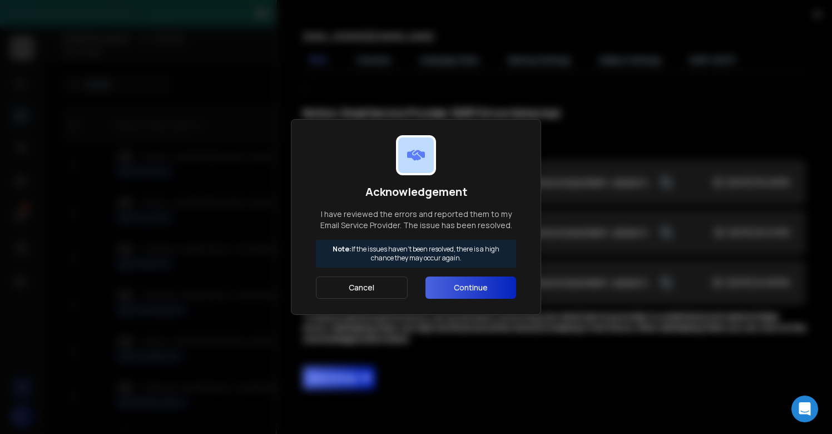
click at [474, 286] on button "Continue" at bounding box center [471, 287] width 91 height 22
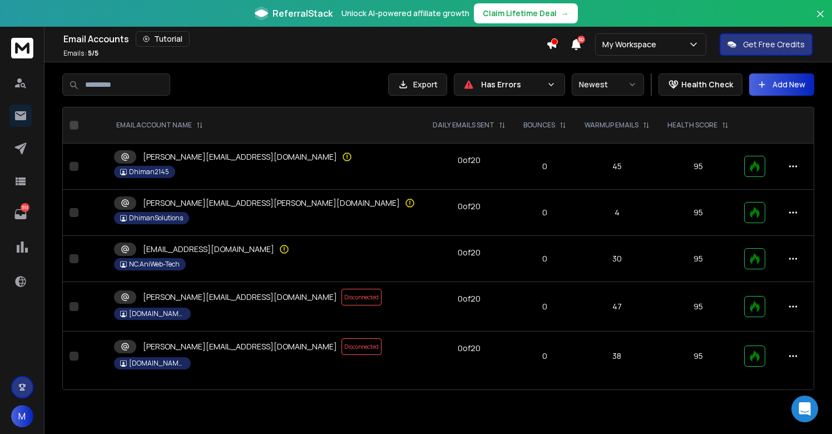
click at [208, 248] on p "[EMAIL_ADDRESS][DOMAIN_NAME]" at bounding box center [208, 249] width 131 height 11
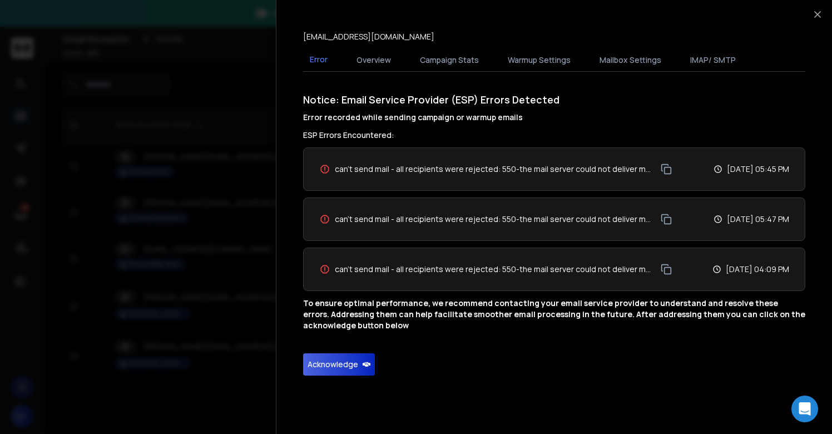
click at [322, 359] on button "Acknowledge" at bounding box center [339, 364] width 72 height 22
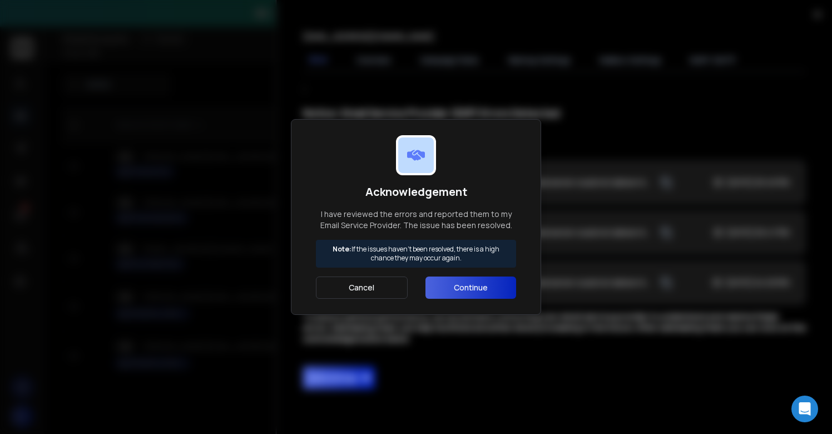
click at [505, 285] on button "Continue" at bounding box center [471, 287] width 91 height 22
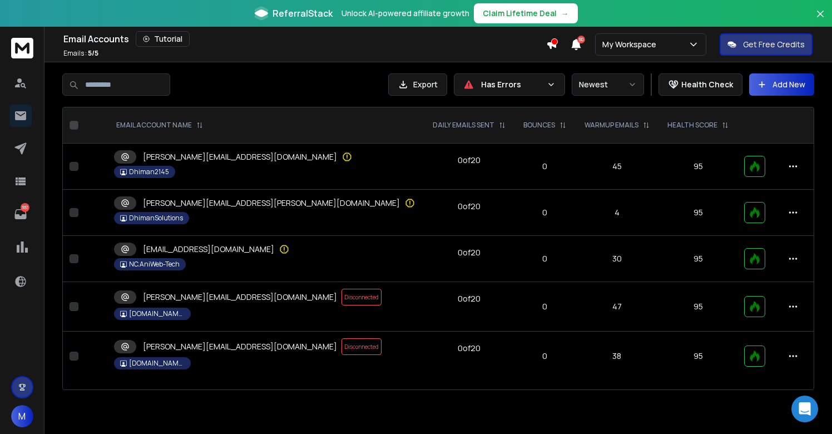
click at [209, 201] on p "[PERSON_NAME][EMAIL_ADDRESS][PERSON_NAME][DOMAIN_NAME]" at bounding box center [271, 202] width 257 height 11
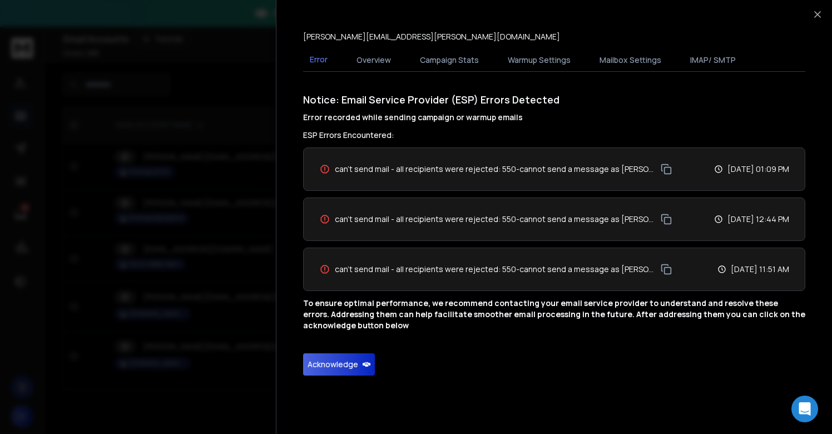
click at [324, 363] on button "Acknowledge" at bounding box center [339, 364] width 72 height 22
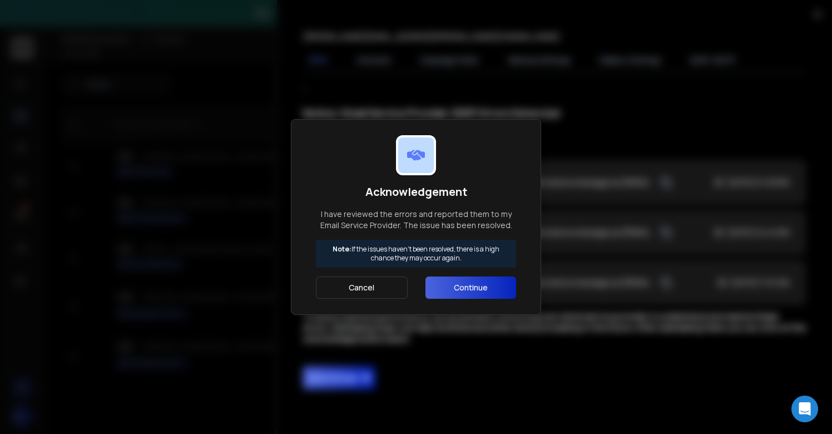
click at [460, 288] on button "Continue" at bounding box center [471, 287] width 91 height 22
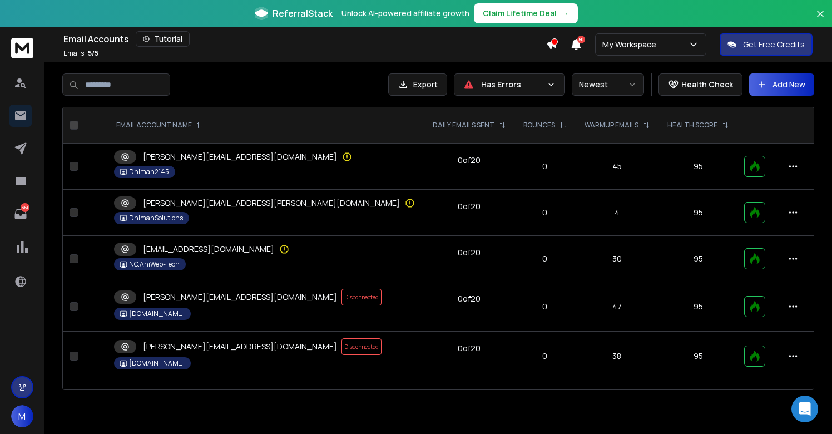
click at [227, 159] on p "[PERSON_NAME][EMAIL_ADDRESS][DOMAIN_NAME]" at bounding box center [240, 156] width 194 height 11
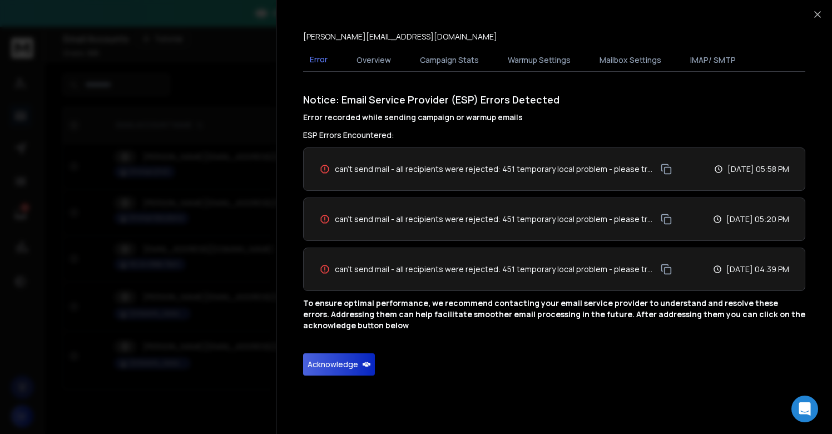
click at [333, 358] on button "Acknowledge" at bounding box center [339, 364] width 72 height 22
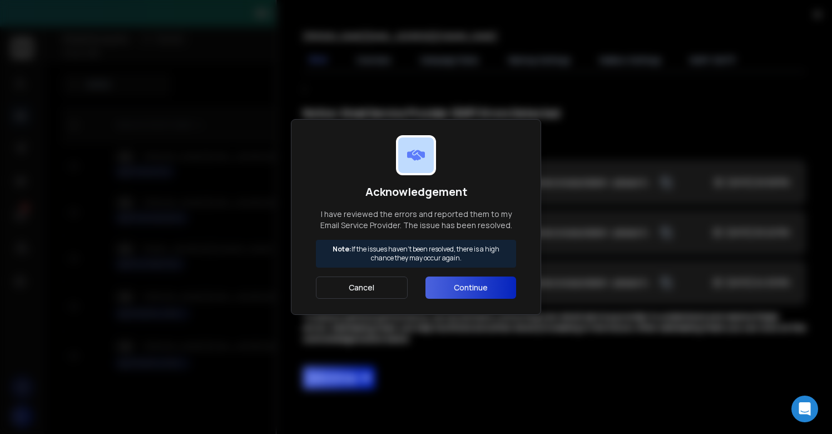
click at [455, 293] on button "Continue" at bounding box center [471, 287] width 91 height 22
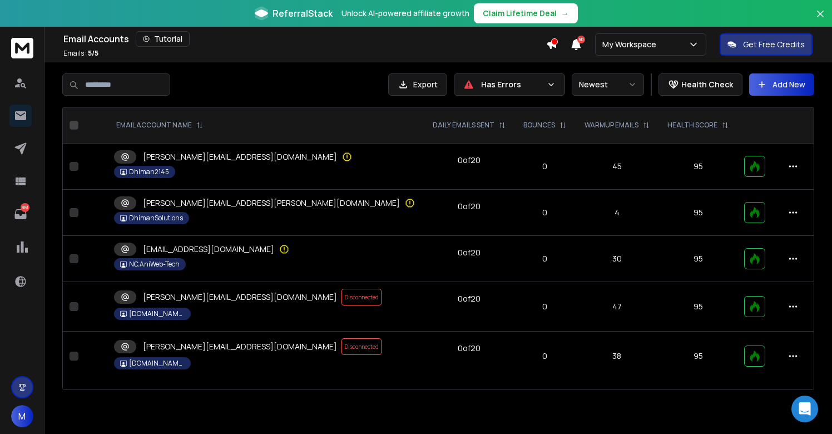
click at [205, 297] on p "[PERSON_NAME][EMAIL_ADDRESS][DOMAIN_NAME]" at bounding box center [240, 296] width 194 height 11
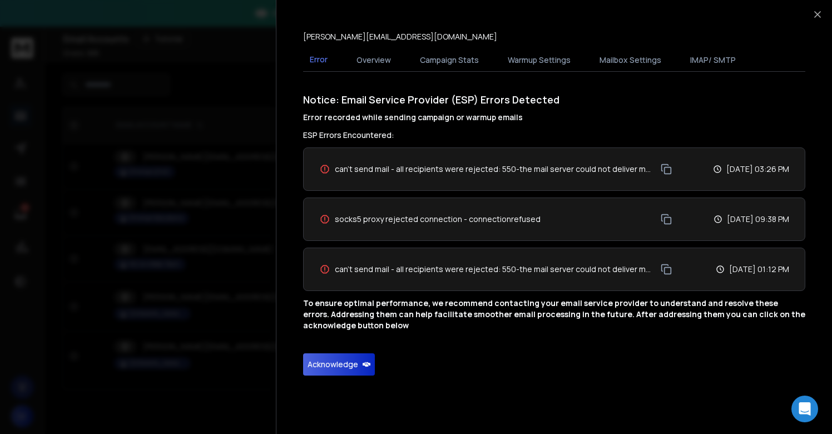
click at [344, 368] on button "Acknowledge" at bounding box center [339, 364] width 72 height 22
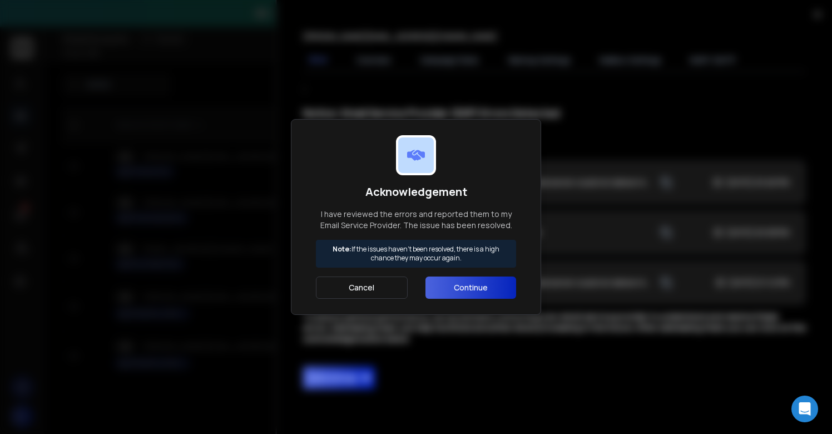
click at [475, 297] on button "Continue" at bounding box center [471, 287] width 91 height 22
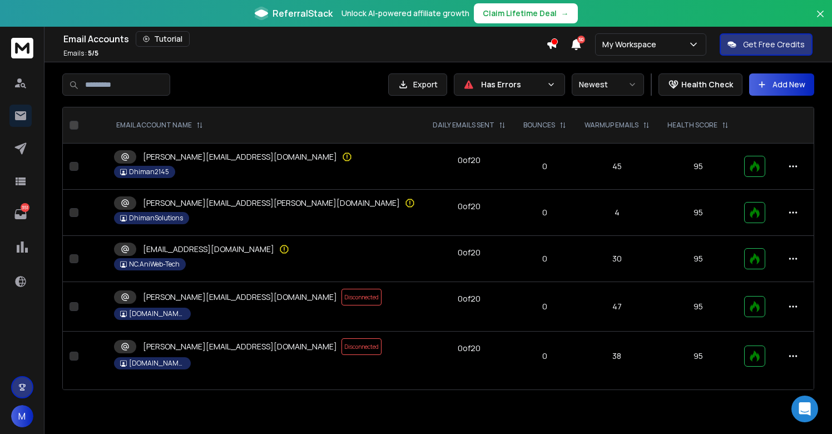
click at [196, 349] on p "[PERSON_NAME][EMAIL_ADDRESS][DOMAIN_NAME]" at bounding box center [240, 346] width 194 height 11
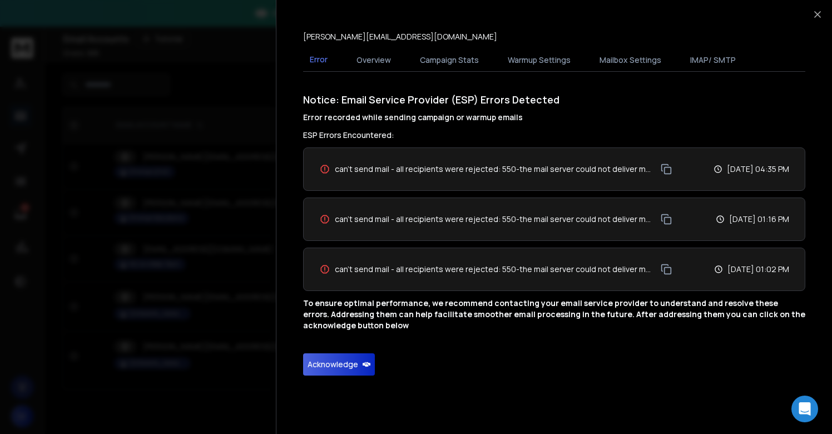
click at [337, 368] on button "Acknowledge" at bounding box center [339, 364] width 72 height 22
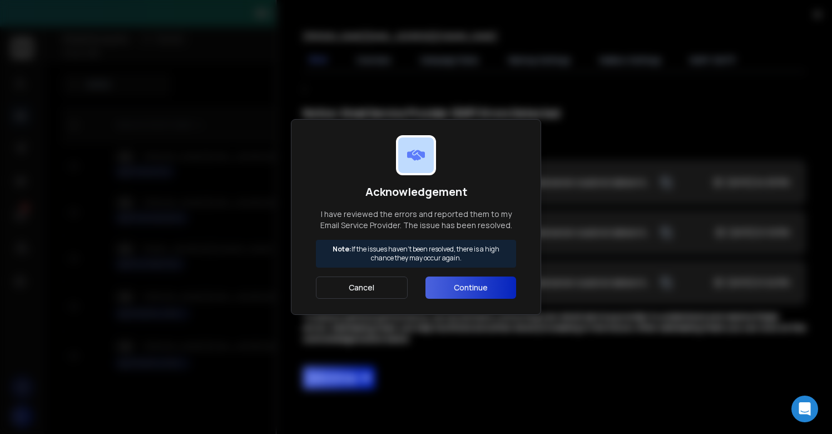
click at [486, 295] on button "Continue" at bounding box center [471, 287] width 91 height 22
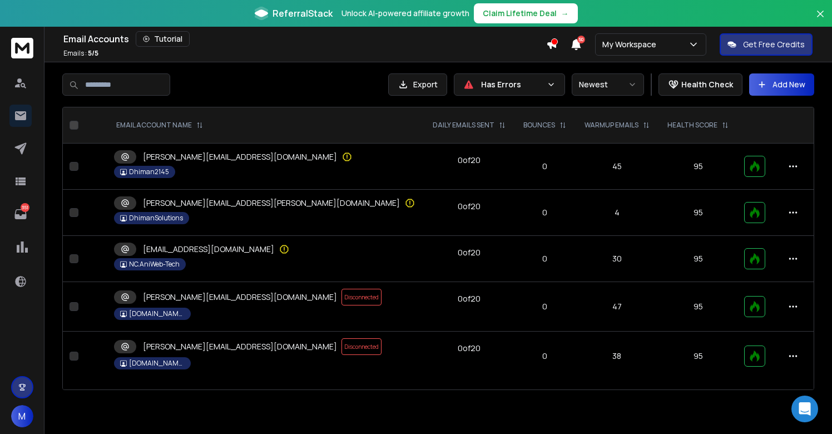
click at [519, 88] on p "Has Errors" at bounding box center [511, 84] width 61 height 11
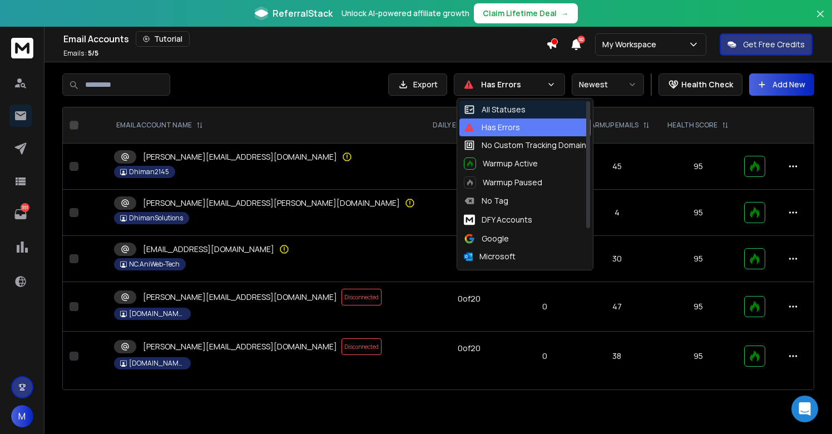
click at [506, 111] on div "All Statuses" at bounding box center [495, 109] width 62 height 11
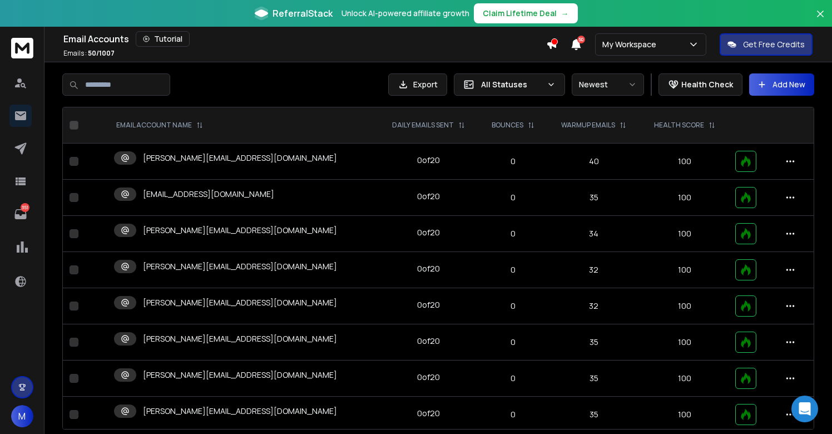
click at [283, 83] on div at bounding box center [221, 84] width 319 height 22
click at [818, 10] on icon "Close banner" at bounding box center [821, 14] width 10 height 10
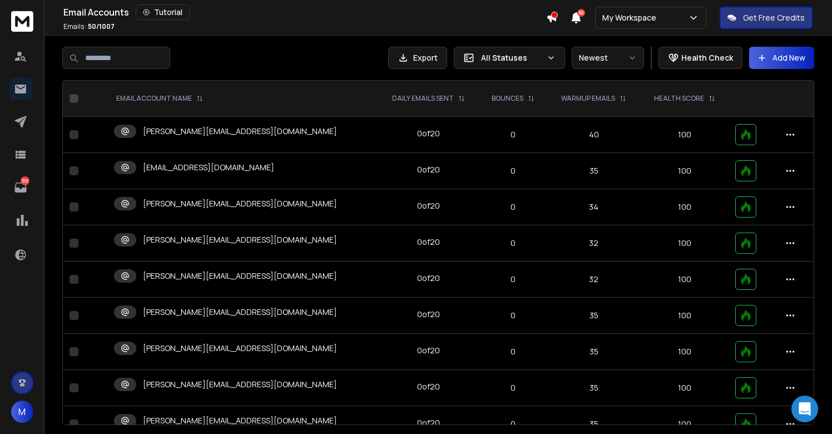
click at [535, 61] on p "All Statuses" at bounding box center [511, 57] width 61 height 11
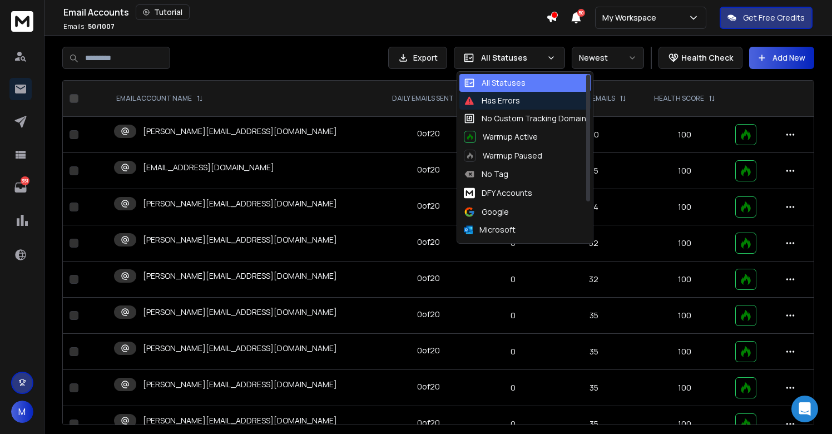
click at [505, 98] on div "Has Errors" at bounding box center [492, 100] width 56 height 11
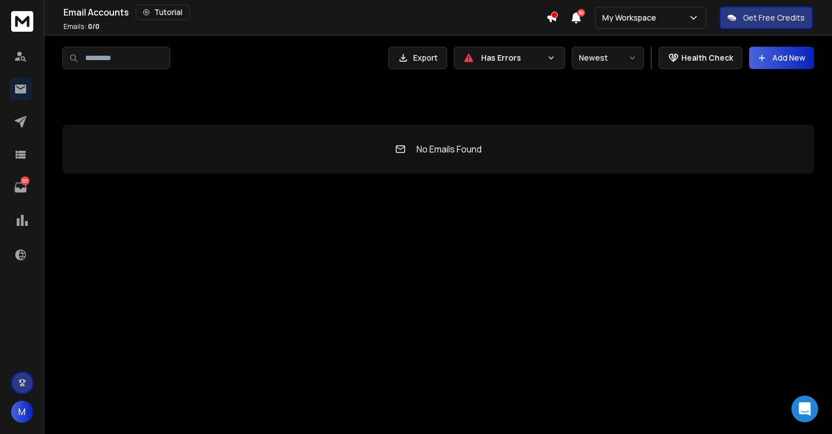
click at [508, 61] on p "Has Errors" at bounding box center [511, 57] width 61 height 11
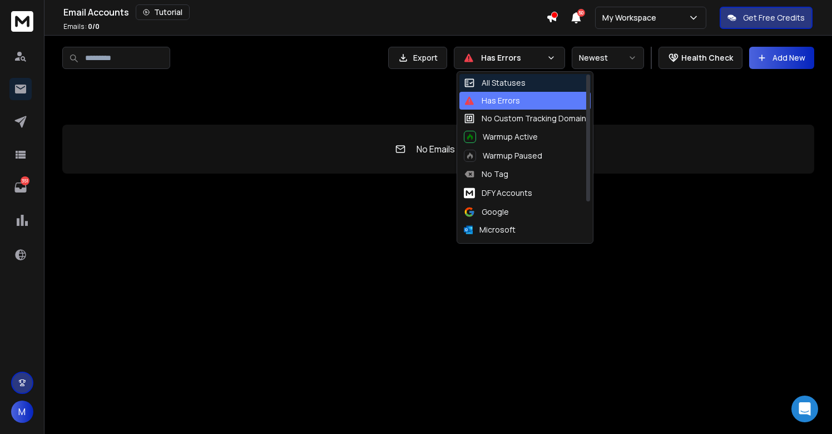
click at [507, 79] on div "All Statuses" at bounding box center [495, 82] width 62 height 11
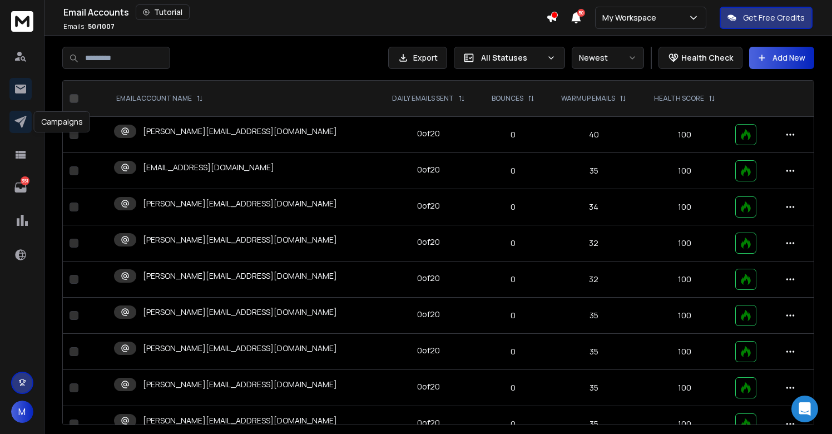
click at [23, 127] on icon at bounding box center [20, 121] width 13 height 13
